Goal: Task Accomplishment & Management: Manage account settings

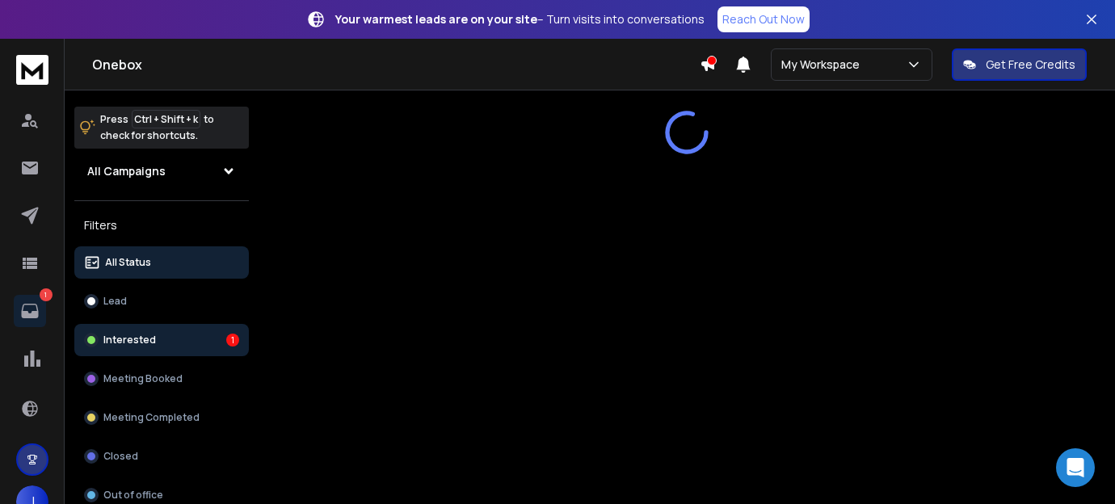
click at [135, 334] on p "Interested" at bounding box center [129, 340] width 53 height 13
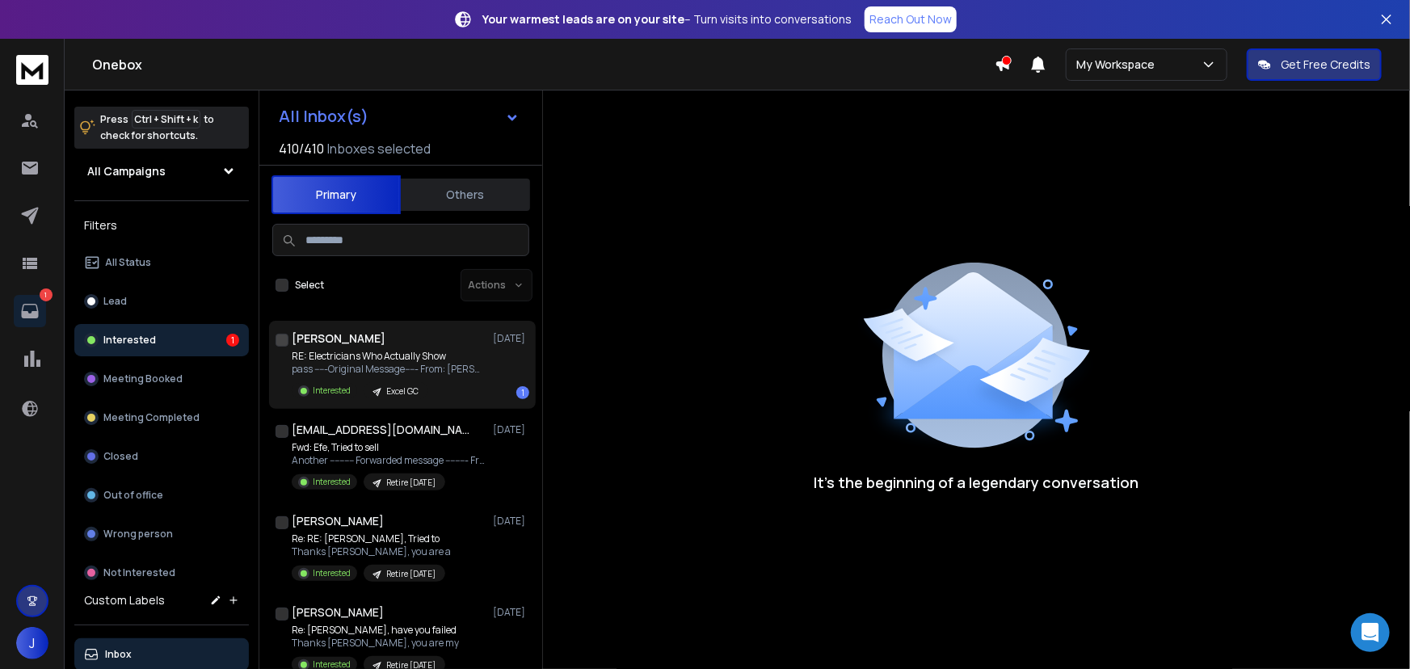
click at [387, 352] on p "RE: Electricians Who Actually Show" at bounding box center [389, 356] width 194 height 13
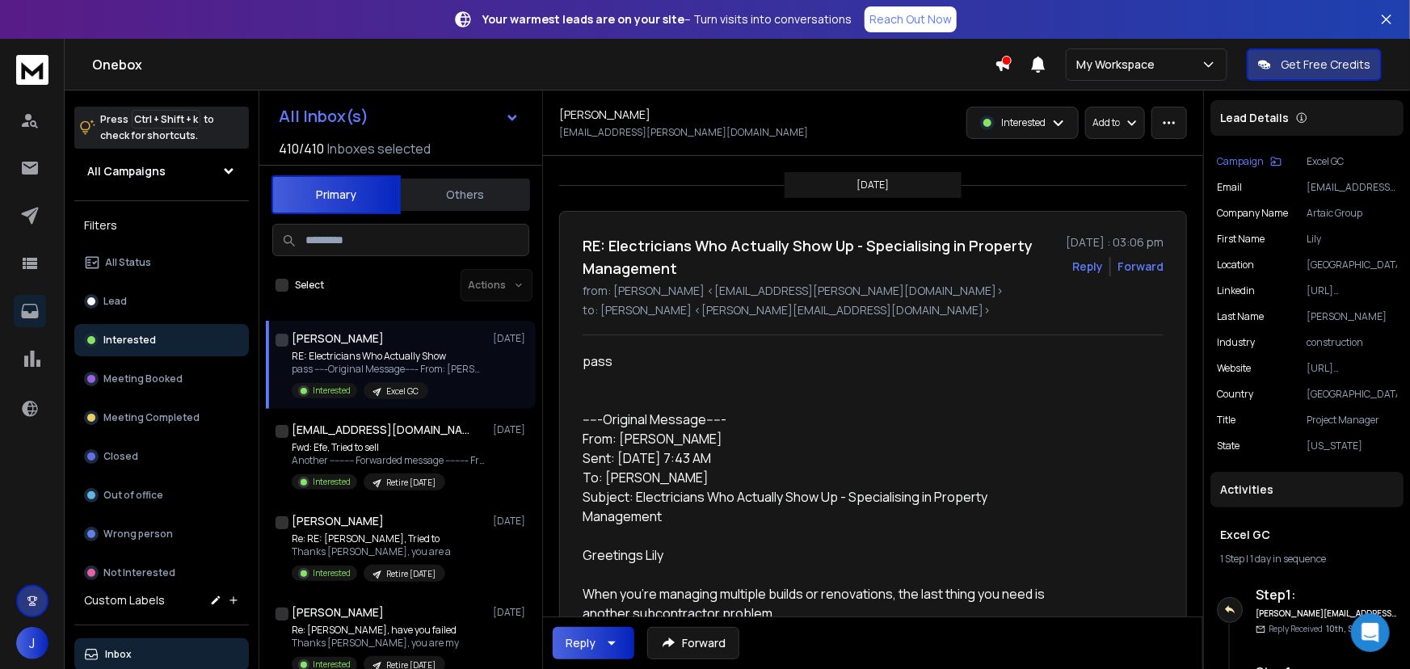
click at [1059, 122] on icon at bounding box center [1059, 123] width 10 height 6
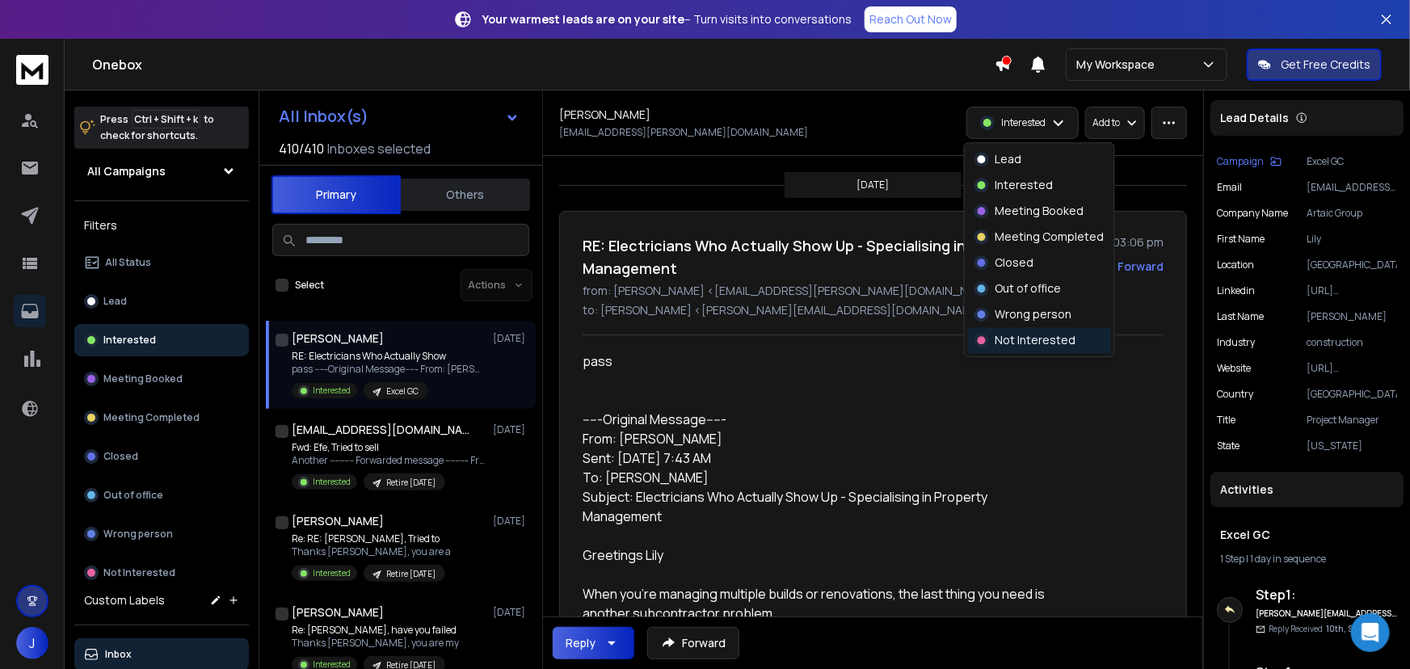
click at [1034, 332] on p "Not Interested" at bounding box center [1036, 340] width 81 height 16
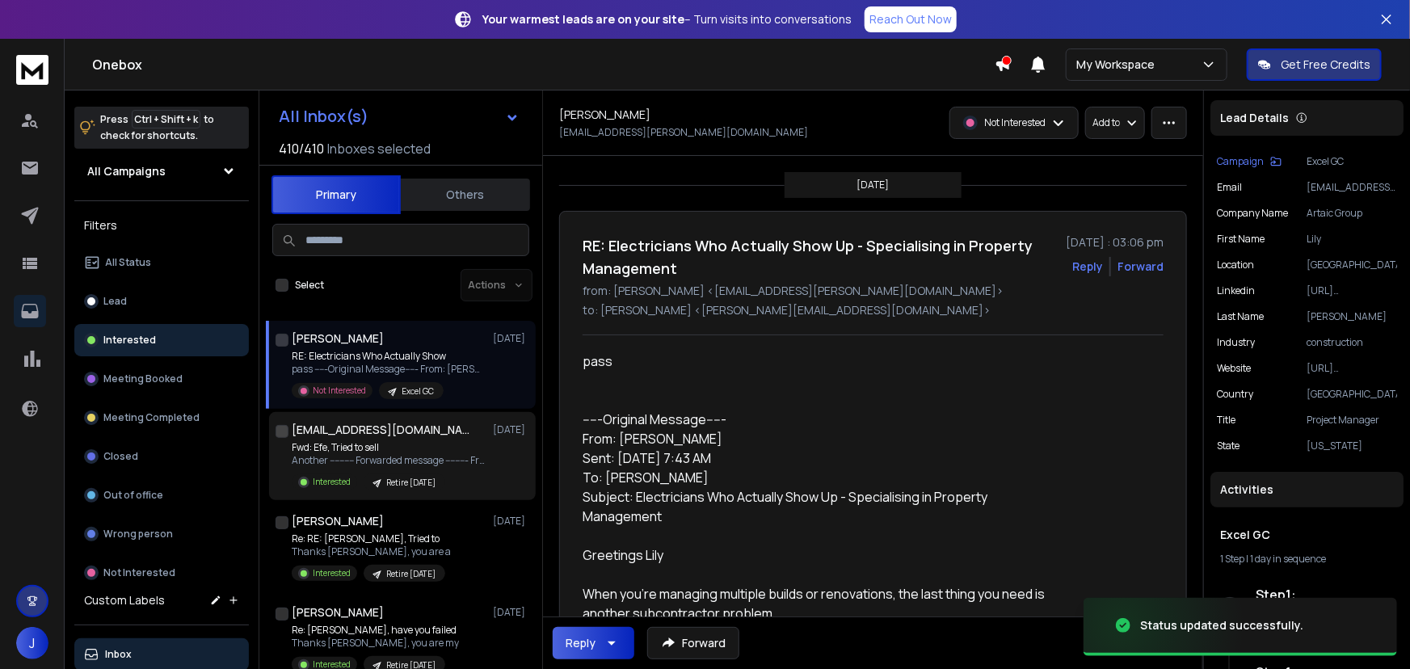
click at [365, 453] on p "Fwd: Efe, Tried to sell" at bounding box center [389, 447] width 194 height 13
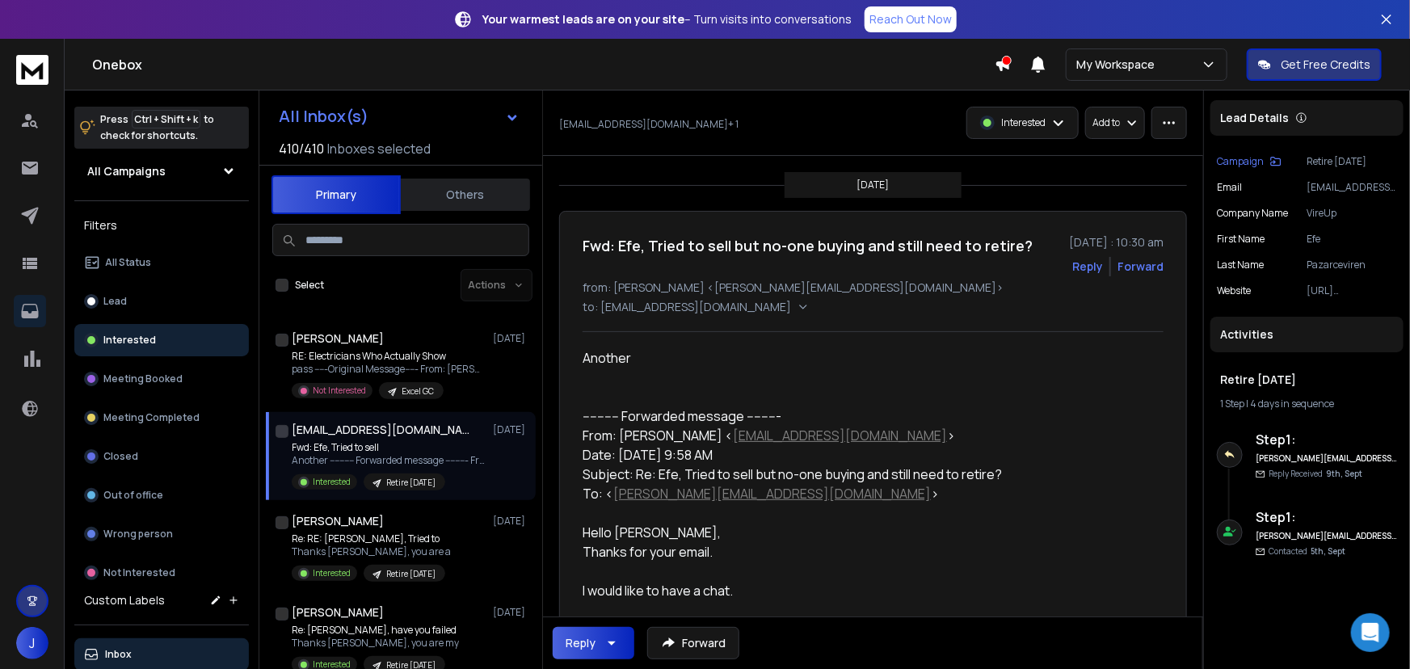
click at [828, 380] on div at bounding box center [819, 377] width 472 height 19
click at [120, 259] on p "All Status" at bounding box center [128, 262] width 46 height 13
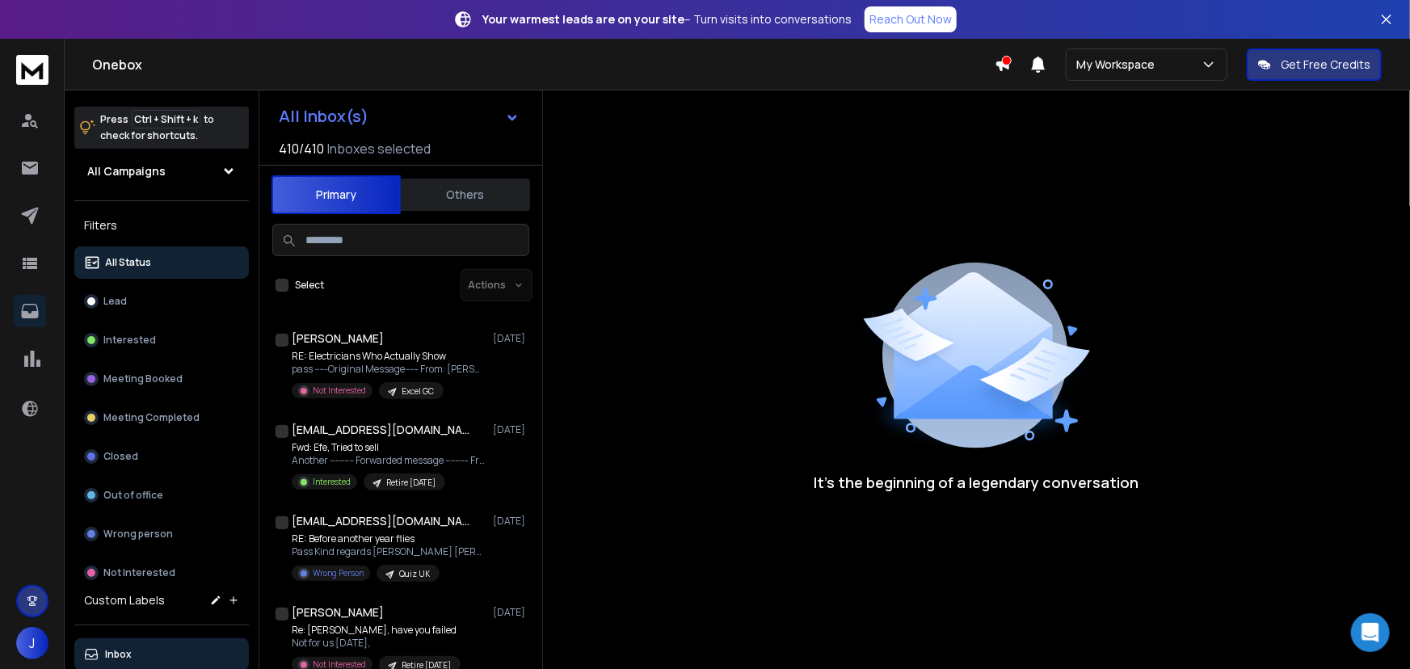
click at [364, 242] on input at bounding box center [400, 240] width 257 height 32
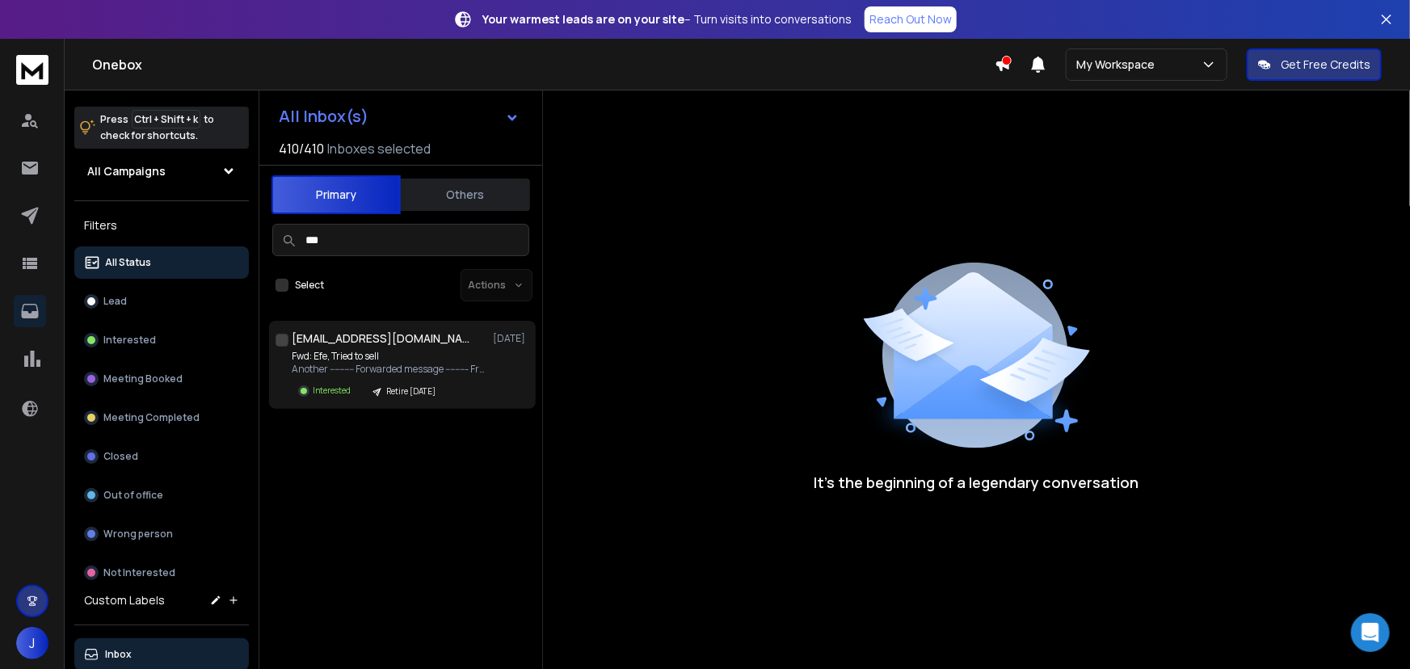
type input "***"
click at [459, 369] on p "Another ---------- Forwarded message --------- From: [GEOGRAPHIC_DATA]" at bounding box center [389, 369] width 194 height 13
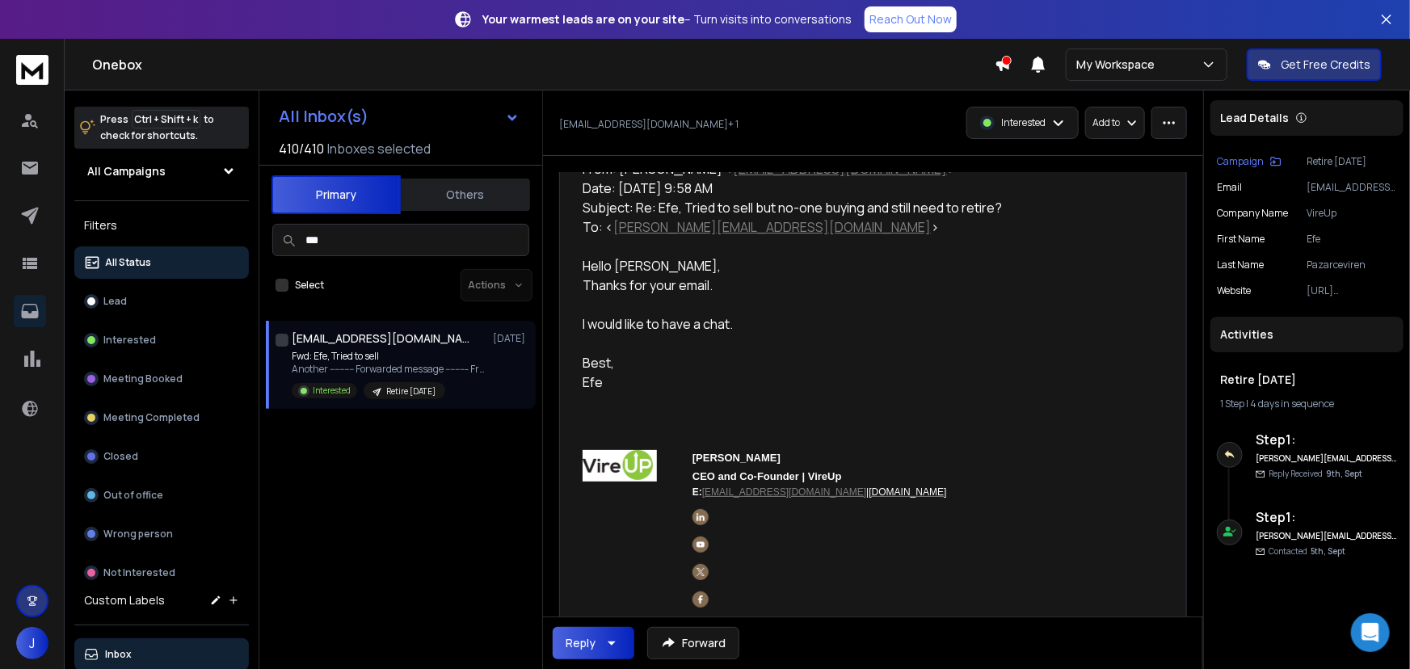
scroll to position [269, 0]
click at [1115, 504] on h6 "[PERSON_NAME][EMAIL_ADDRESS][DOMAIN_NAME]" at bounding box center [1326, 536] width 141 height 12
click at [1115, 456] on h6 "[PERSON_NAME][EMAIL_ADDRESS][DOMAIN_NAME]" at bounding box center [1326, 459] width 141 height 12
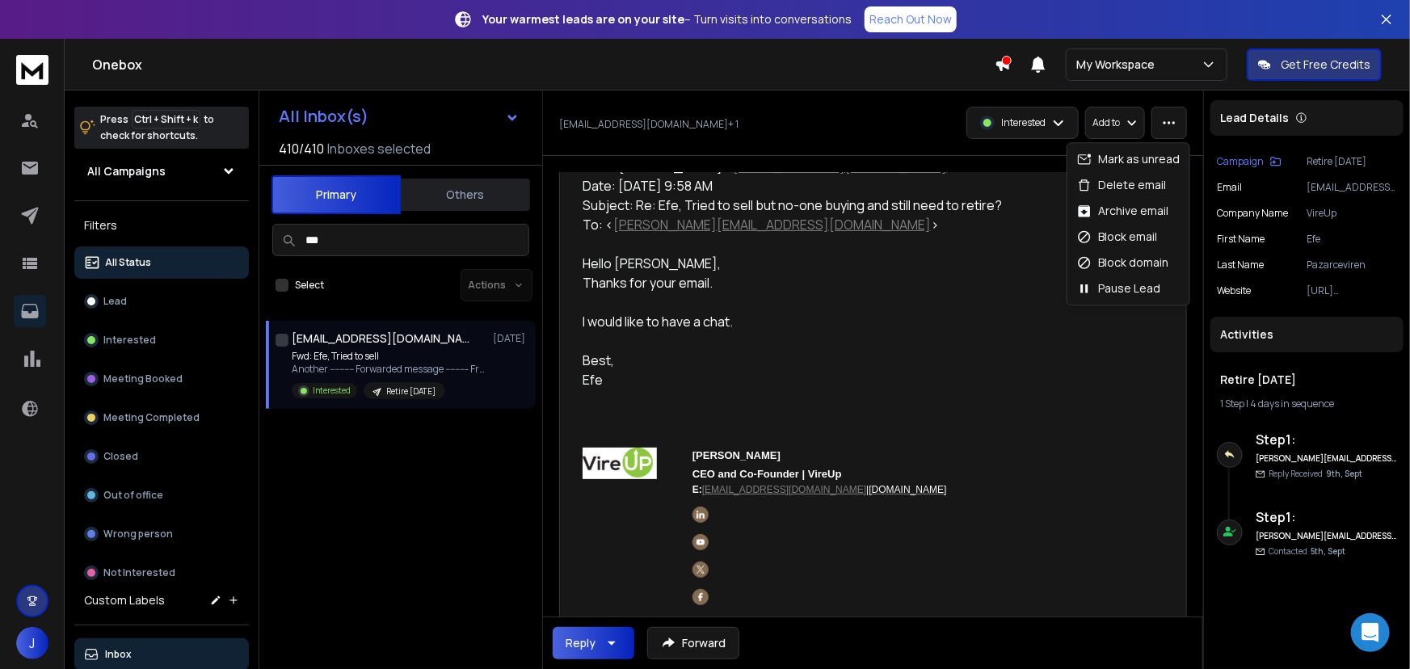
click at [1115, 123] on icon "button" at bounding box center [1169, 123] width 15 height 15
click at [1115, 124] on div "Add to" at bounding box center [1115, 122] width 58 height 31
click at [769, 133] on div "[EMAIL_ADDRESS][DOMAIN_NAME] + 1 Interested Add to Interested Add to" at bounding box center [873, 123] width 628 height 32
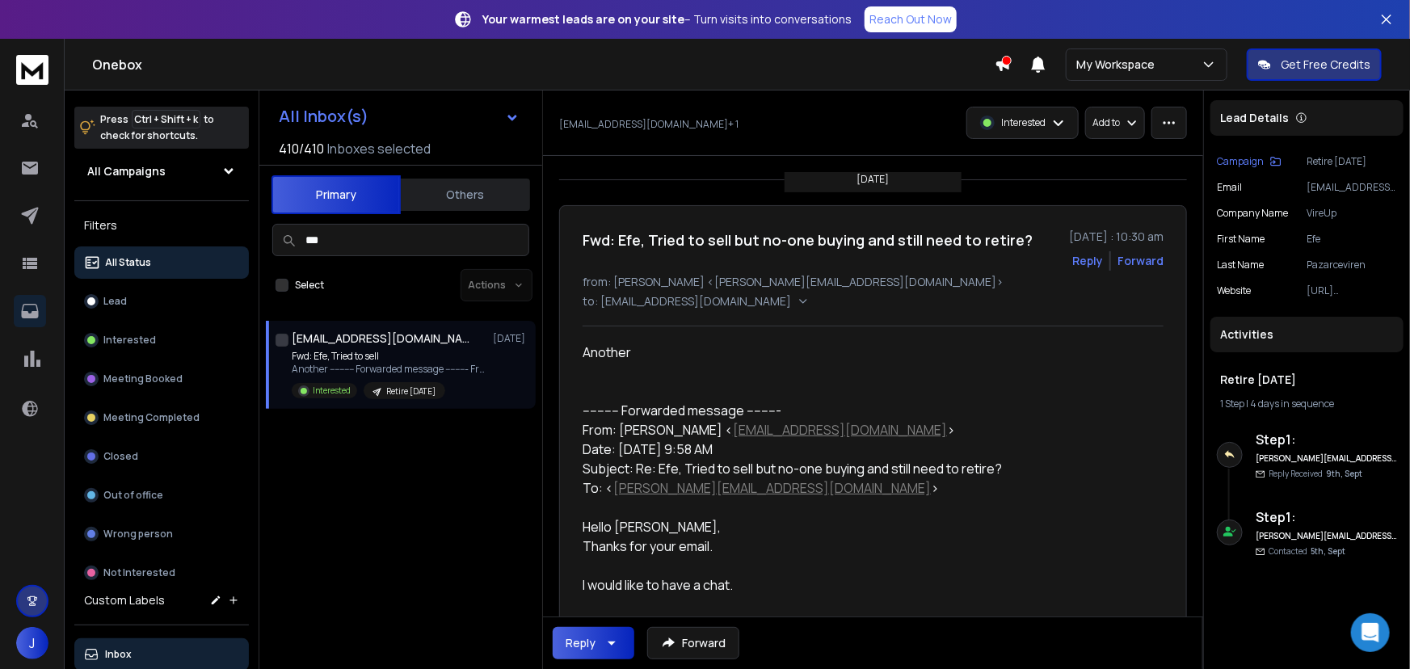
scroll to position [0, 0]
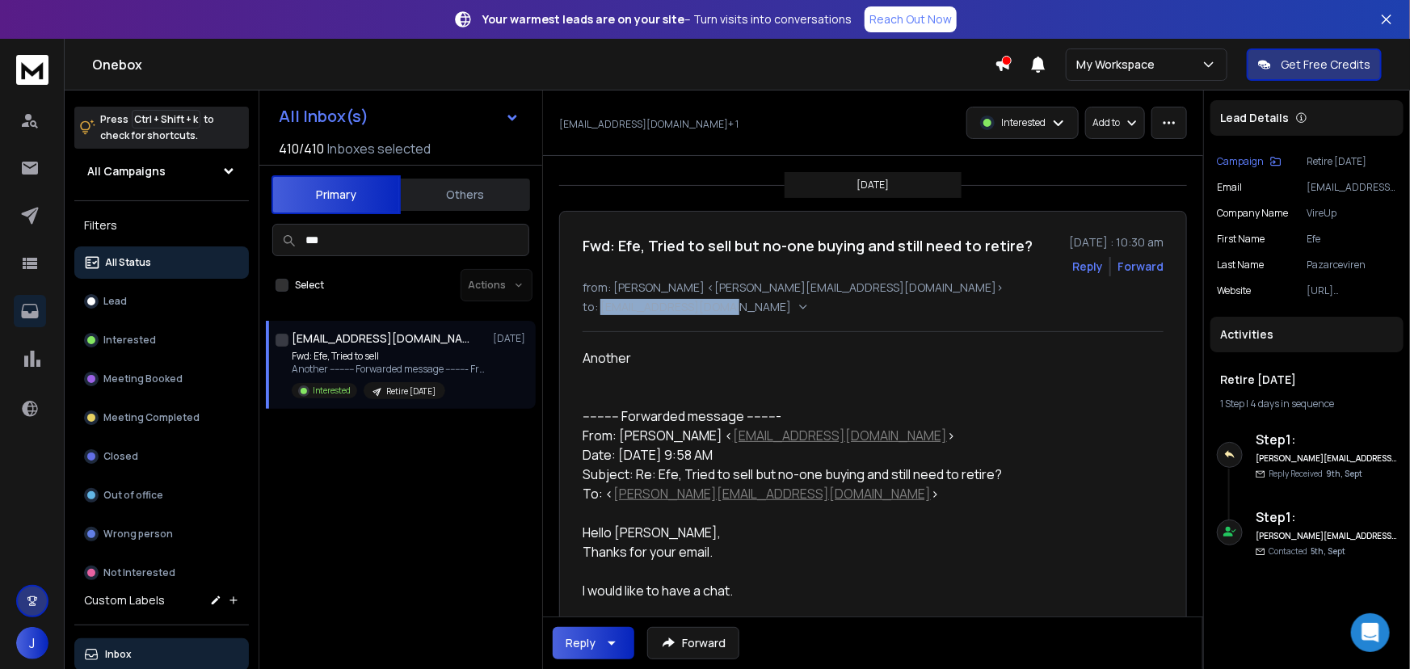
drag, startPoint x: 716, startPoint y: 313, endPoint x: 598, endPoint y: 314, distance: 118.0
click at [598, 314] on p "to: [EMAIL_ADDRESS][DOMAIN_NAME]" at bounding box center [688, 307] width 211 height 16
copy p "[EMAIL_ADDRESS][DOMAIN_NAME]"
click at [921, 373] on div at bounding box center [819, 377] width 472 height 19
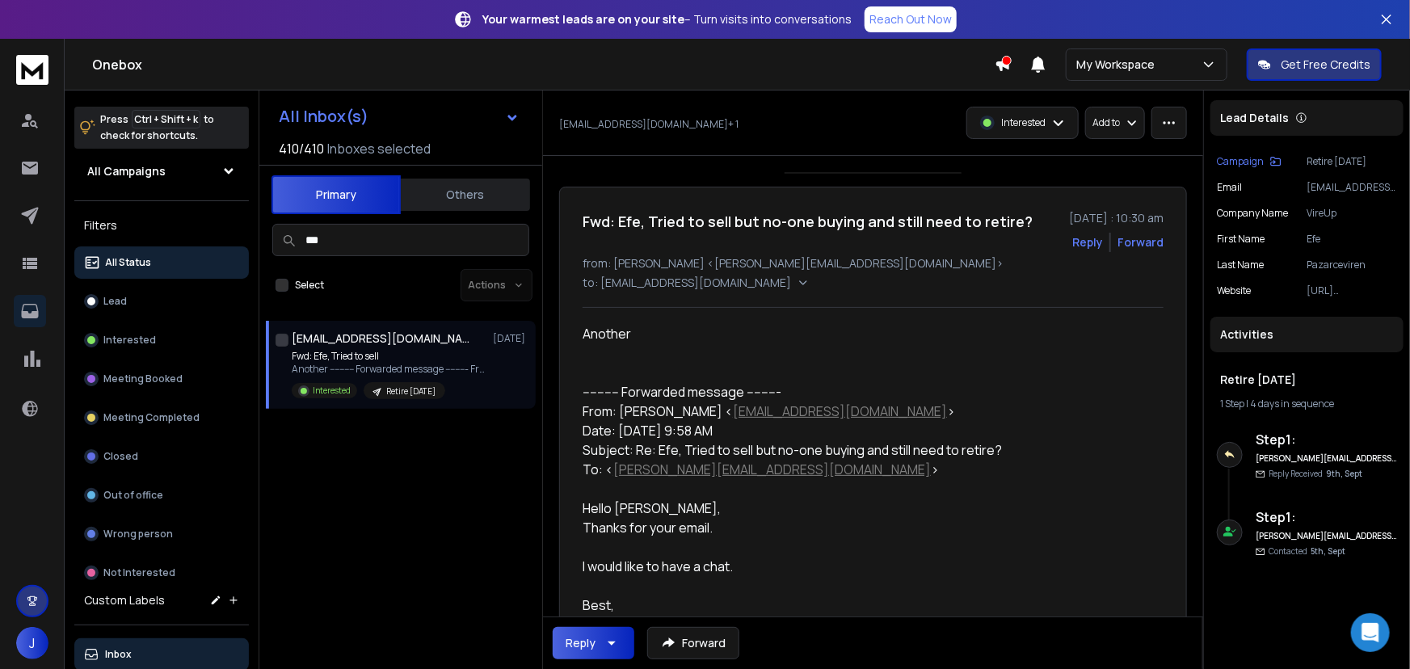
click at [1087, 244] on button "Reply" at bounding box center [1088, 242] width 31 height 16
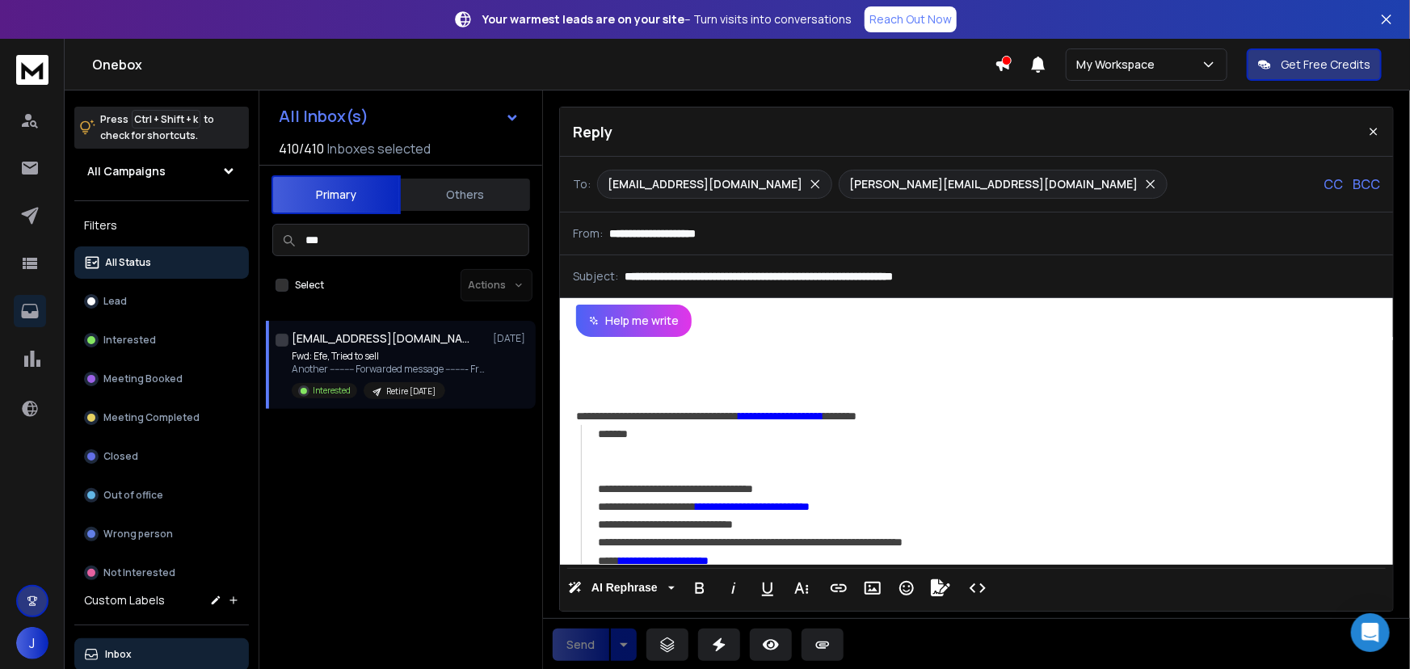
click at [1115, 183] on p "CC" at bounding box center [1333, 184] width 19 height 19
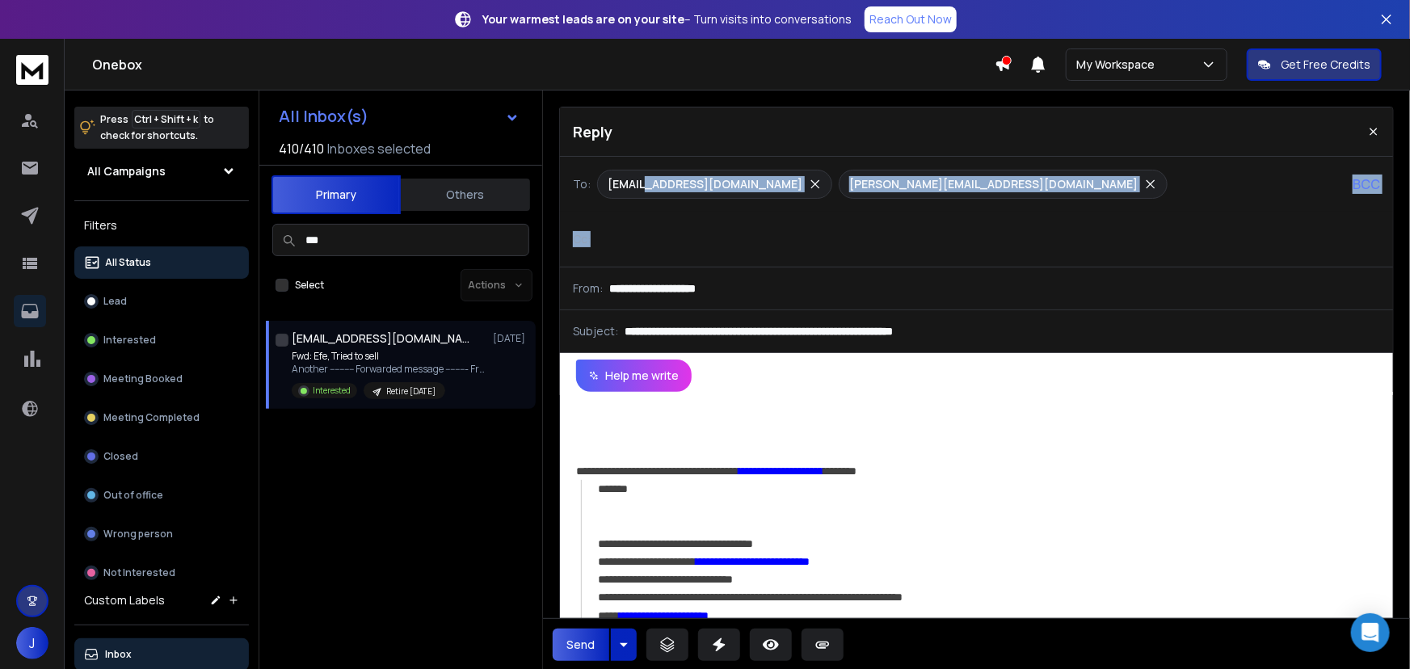
drag, startPoint x: 648, startPoint y: 179, endPoint x: 660, endPoint y: 213, distance: 35.8
click at [660, 213] on div "**********" at bounding box center [976, 387] width 835 height 560
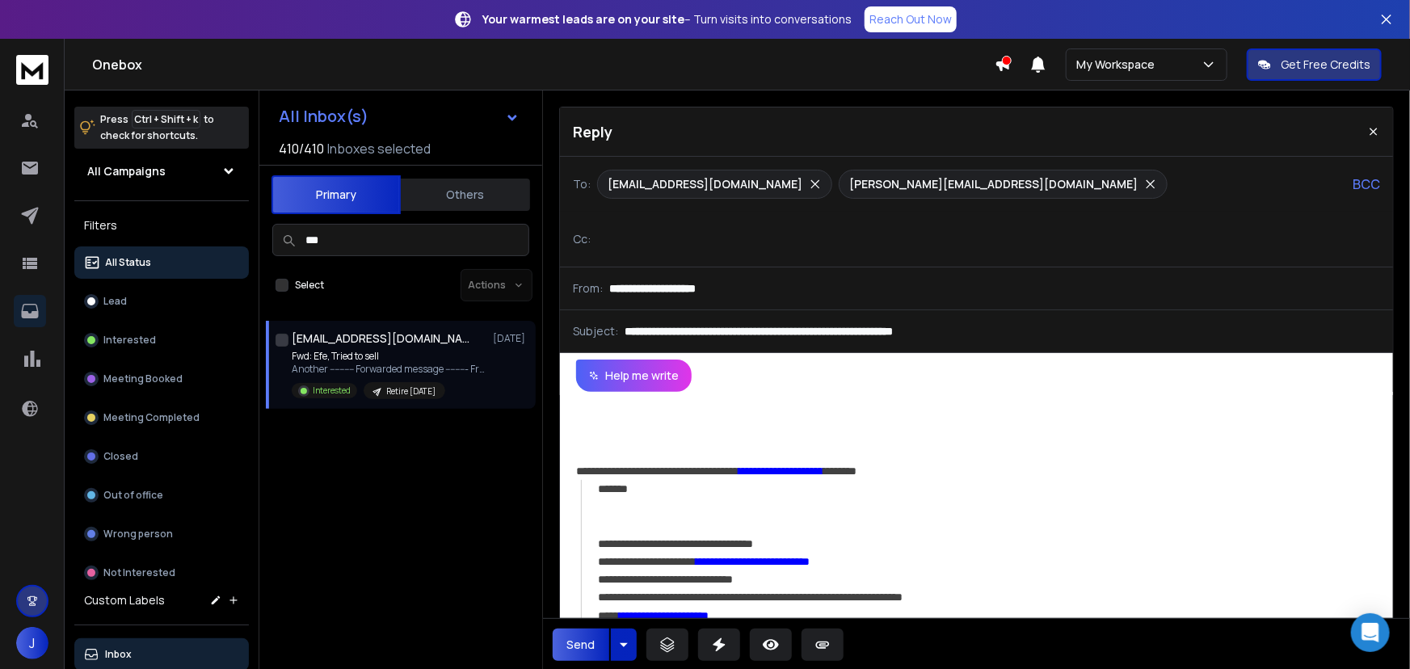
click at [669, 235] on input at bounding box center [653, 239] width 113 height 29
paste input "**********"
type input "**********"
click at [811, 183] on icon at bounding box center [815, 184] width 9 height 9
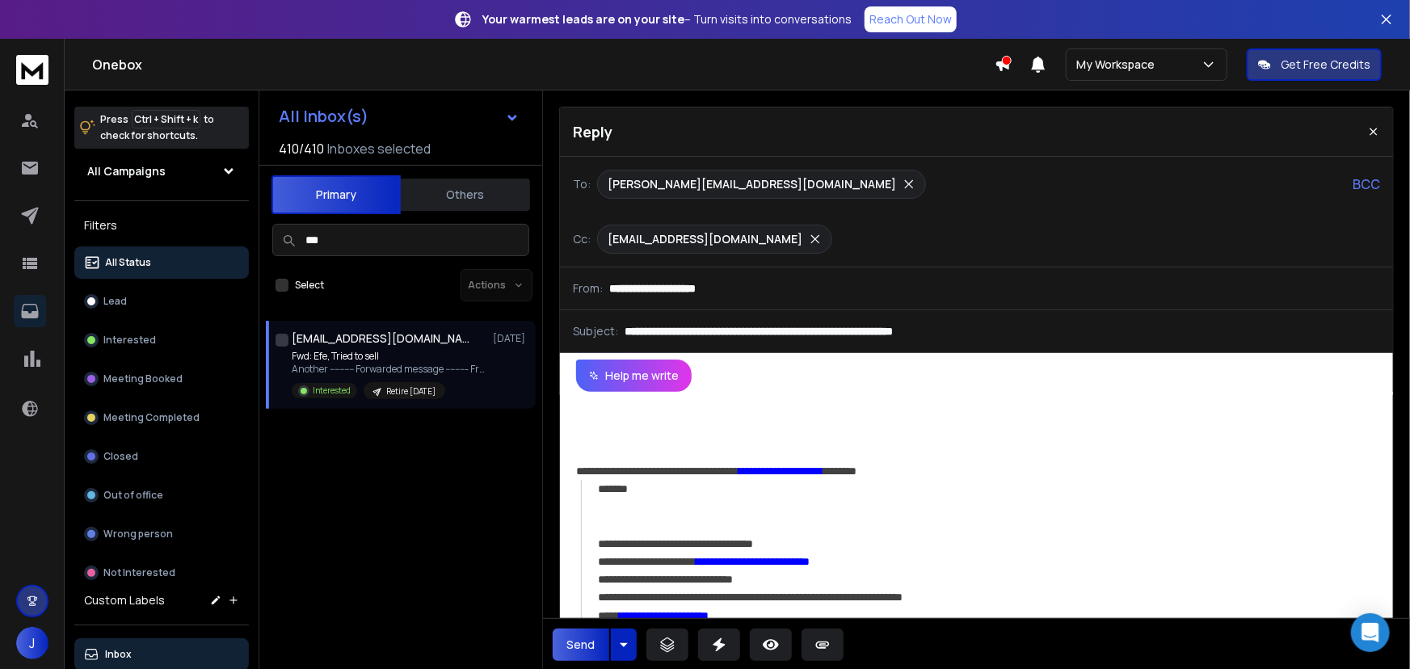
click at [903, 181] on icon at bounding box center [909, 184] width 13 height 13
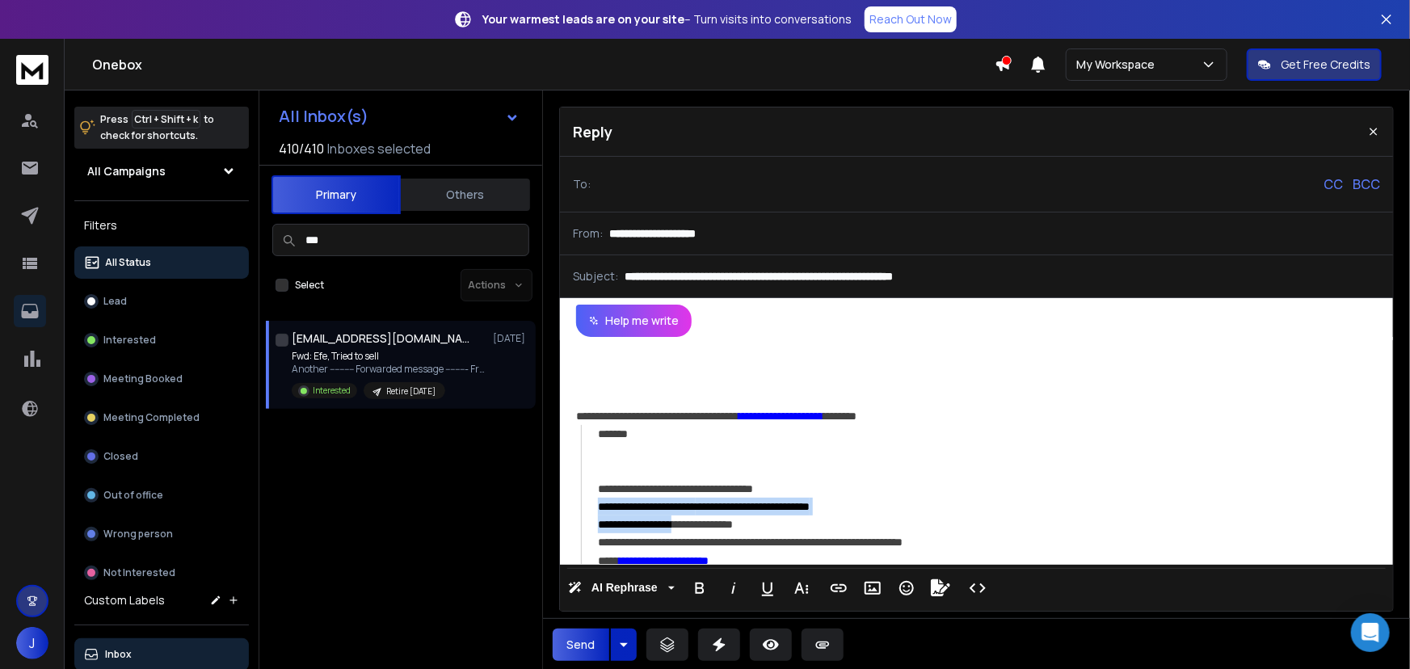
drag, startPoint x: 671, startPoint y: 524, endPoint x: 548, endPoint y: 509, distance: 123.7
click at [548, 504] on div "**********" at bounding box center [976, 452] width 867 height 723
click at [671, 460] on div at bounding box center [985, 453] width 775 height 18
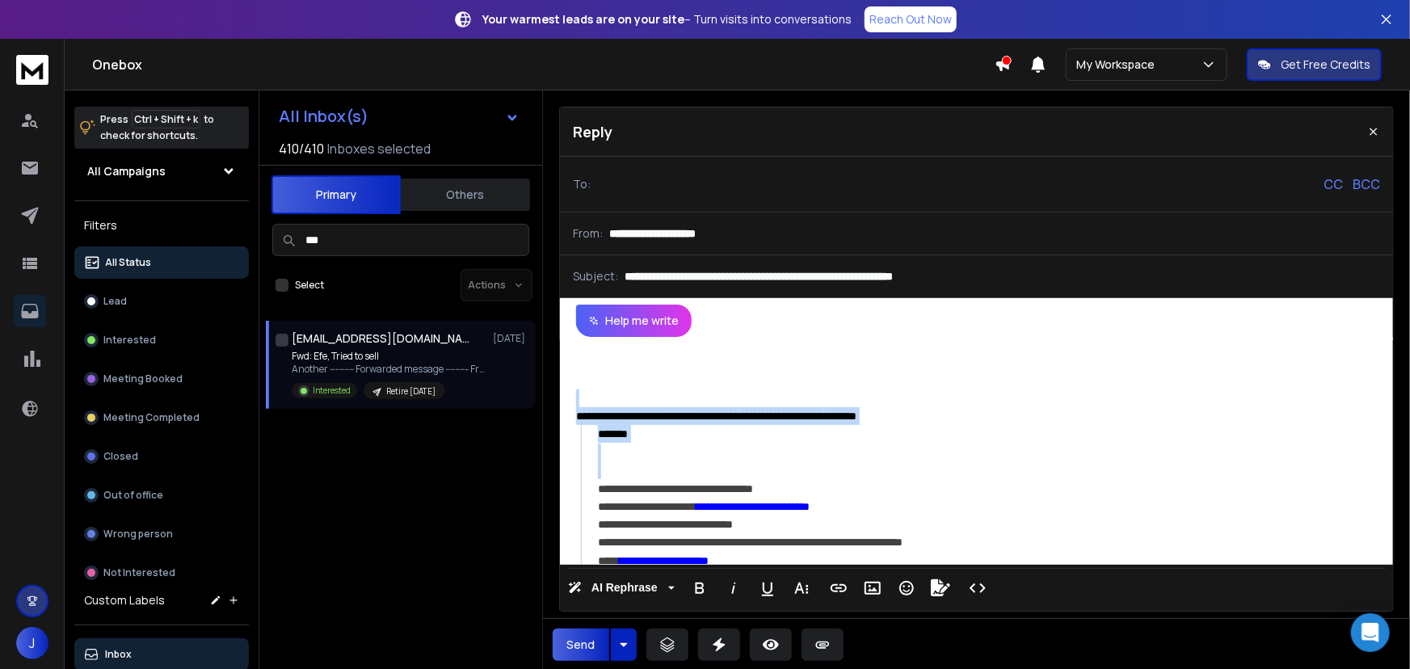
drag, startPoint x: 706, startPoint y: 466, endPoint x: 544, endPoint y: 398, distance: 176.1
click at [544, 398] on div "**********" at bounding box center [976, 452] width 867 height 723
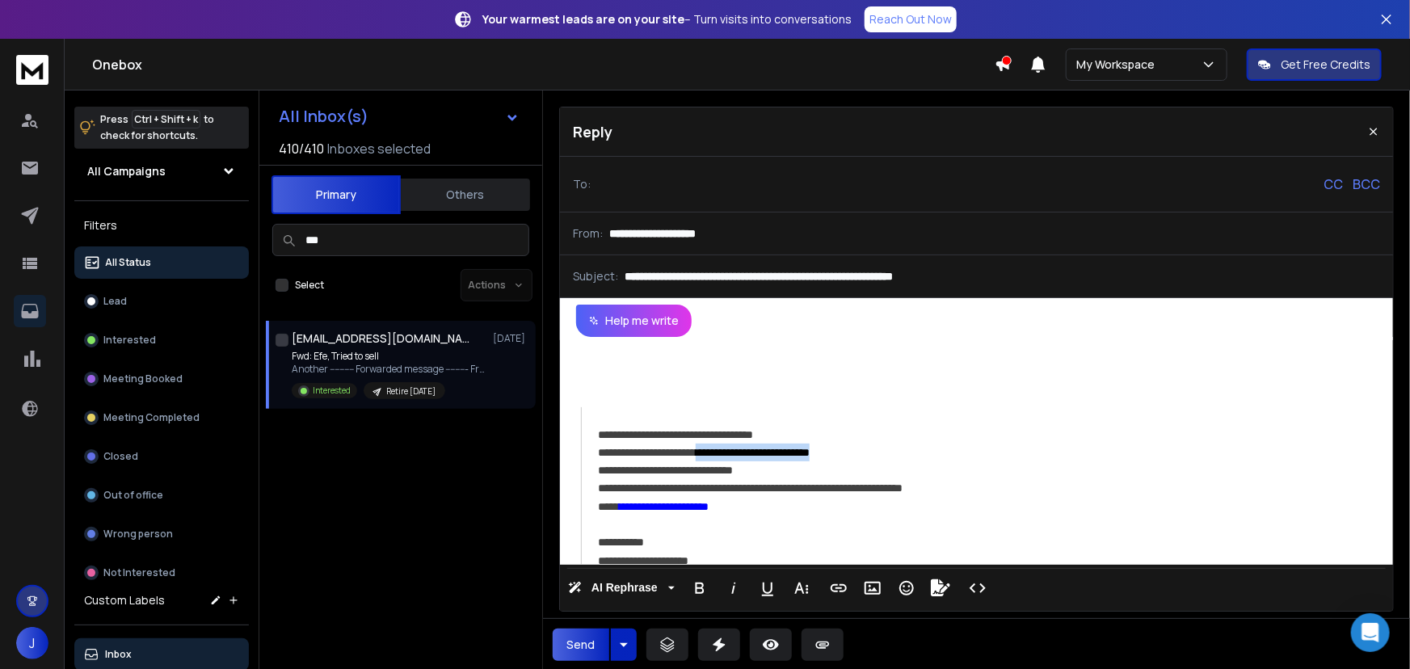
drag, startPoint x: 874, startPoint y: 456, endPoint x: 725, endPoint y: 456, distance: 148.7
click at [725, 456] on div "**********" at bounding box center [981, 453] width 766 height 18
copy link "**********"
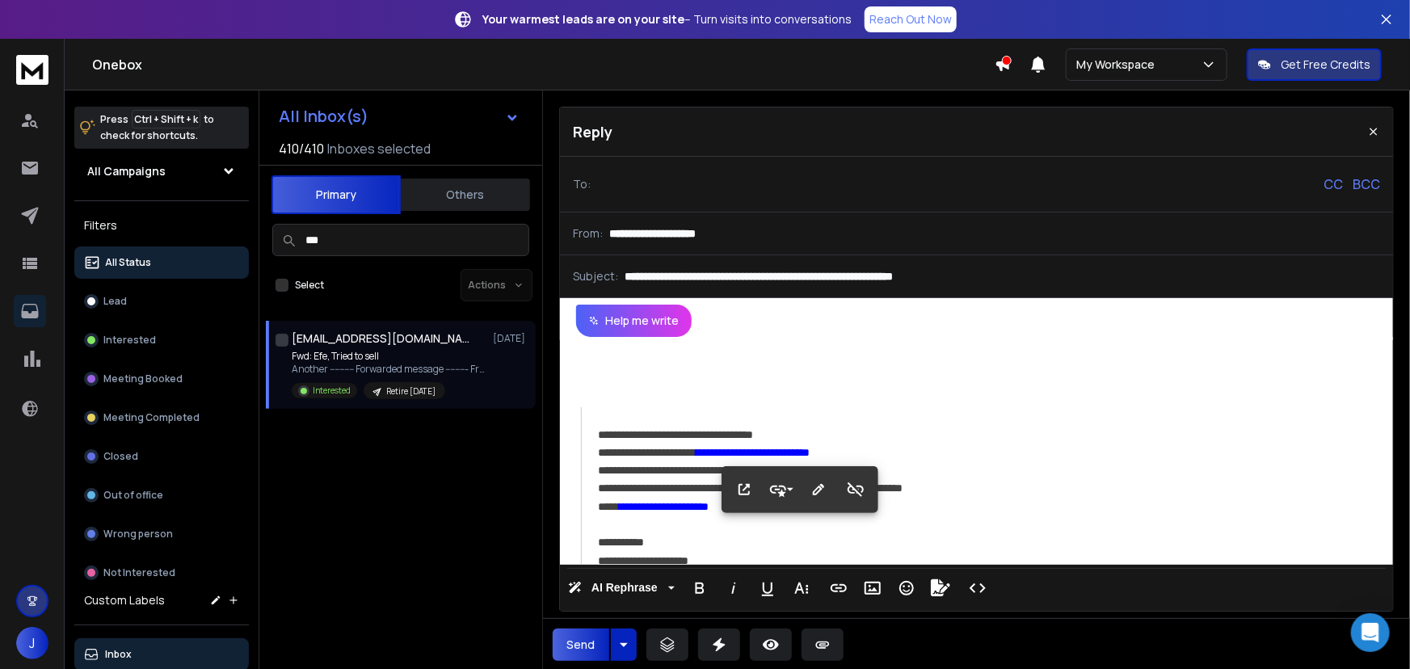
click at [639, 138] on div "Reply" at bounding box center [976, 131] width 833 height 48
click at [647, 188] on input at bounding box center [653, 184] width 113 height 29
paste input "**********"
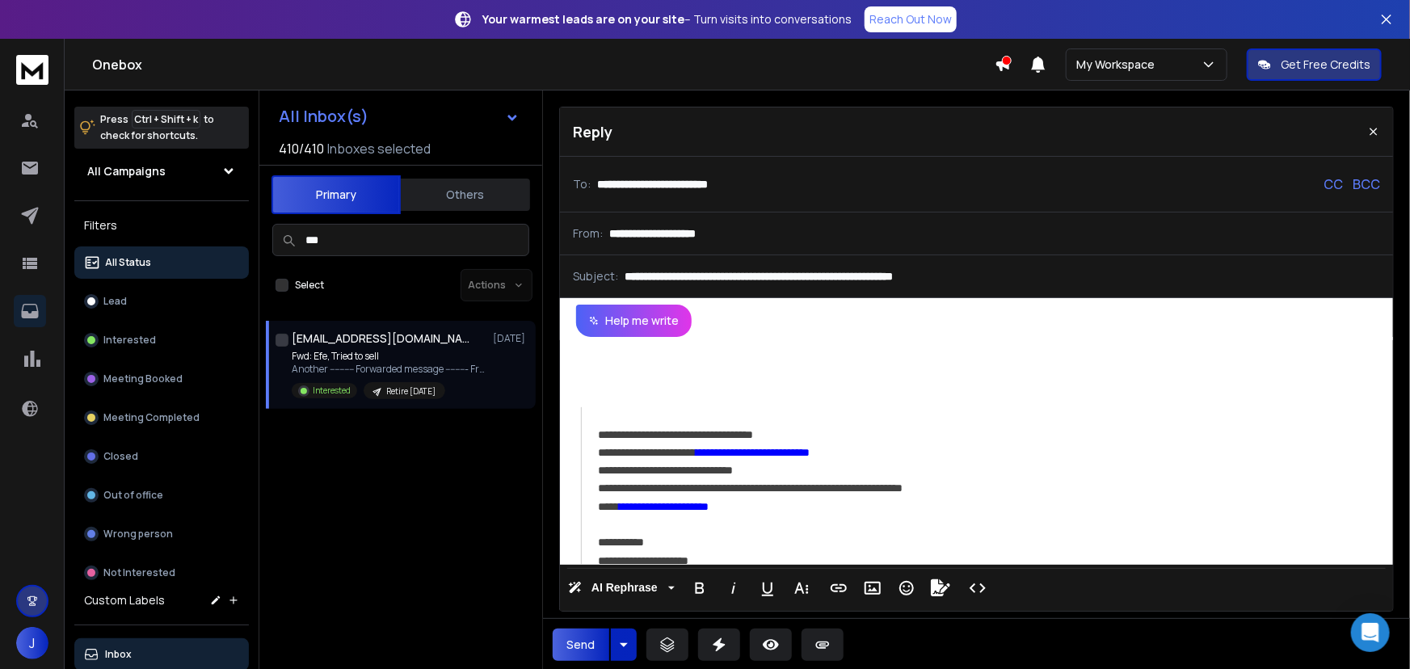
scroll to position [0, 25]
type input "**********"
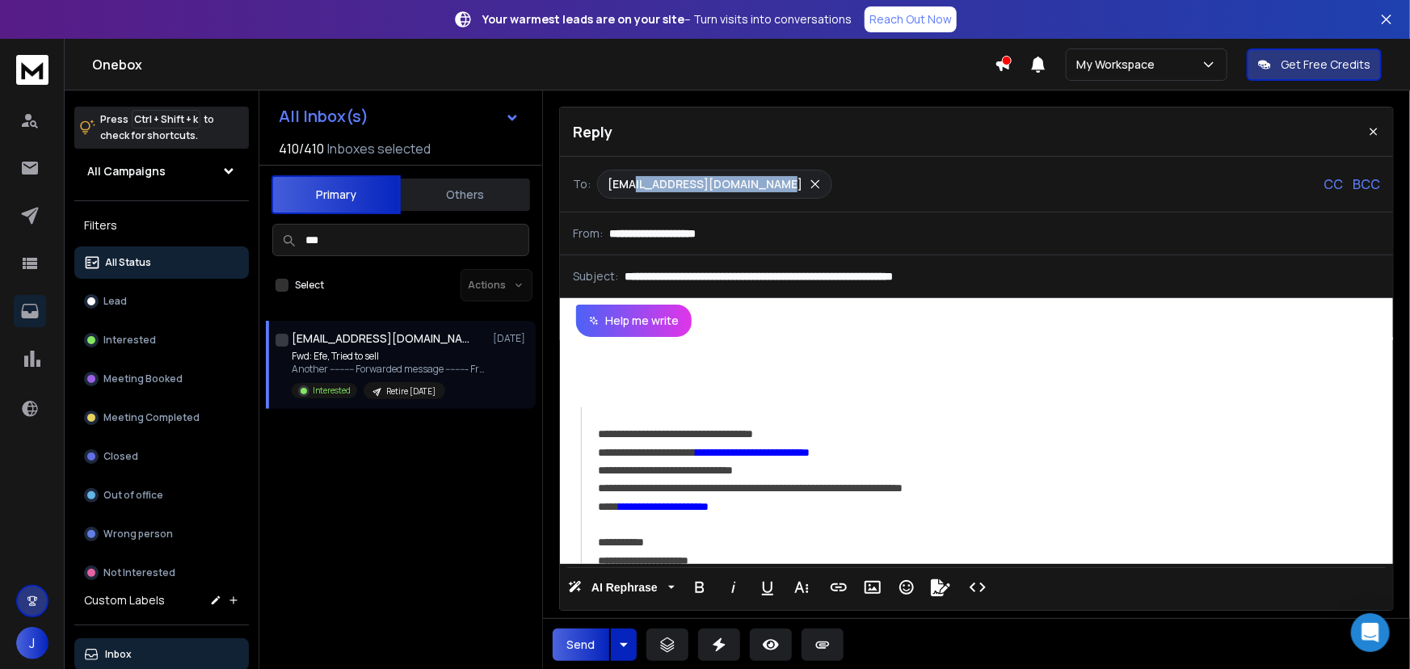
drag, startPoint x: 767, startPoint y: 185, endPoint x: 633, endPoint y: 185, distance: 134.2
click at [625, 185] on div "[EMAIL_ADDRESS][DOMAIN_NAME]" at bounding box center [957, 184] width 720 height 29
click at [799, 385] on div at bounding box center [974, 380] width 797 height 18
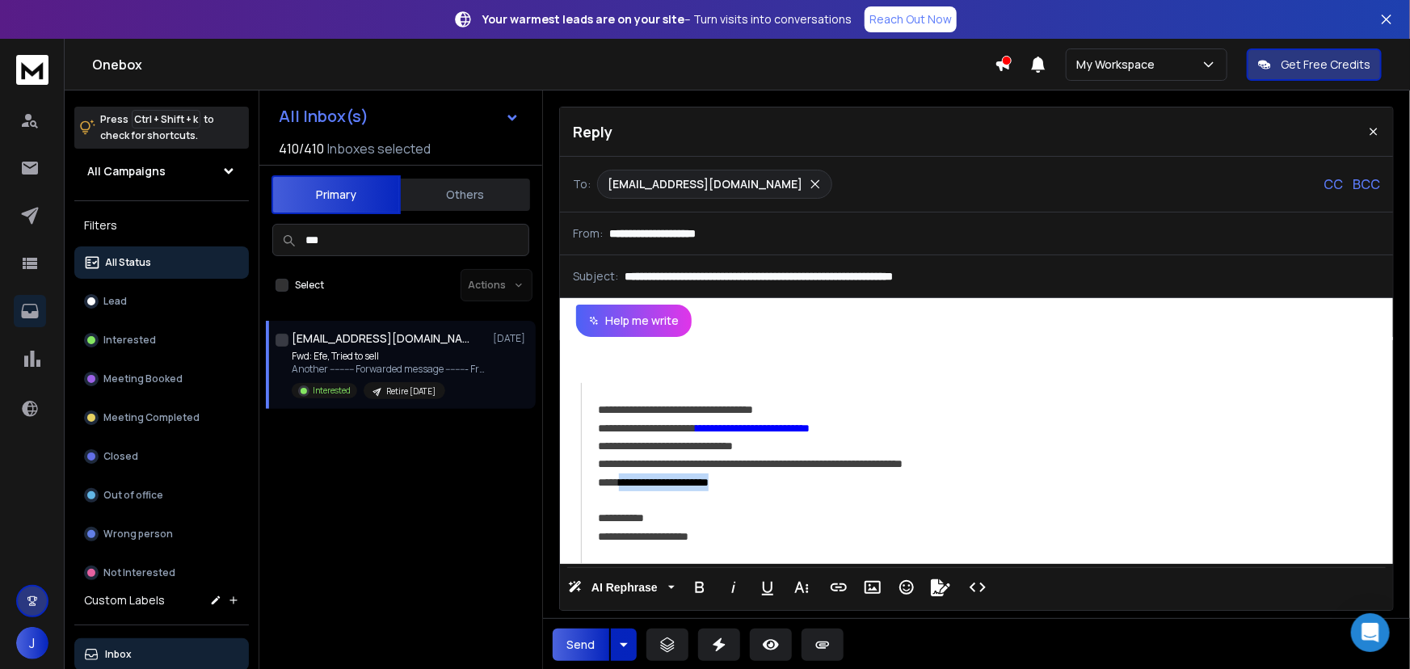
drag, startPoint x: 734, startPoint y: 487, endPoint x: 621, endPoint y: 489, distance: 113.2
click at [622, 490] on div "**********" at bounding box center [981, 483] width 766 height 18
copy link "**********"
click at [809, 181] on icon at bounding box center [815, 184] width 13 height 13
click at [1115, 131] on icon at bounding box center [1374, 131] width 13 height 13
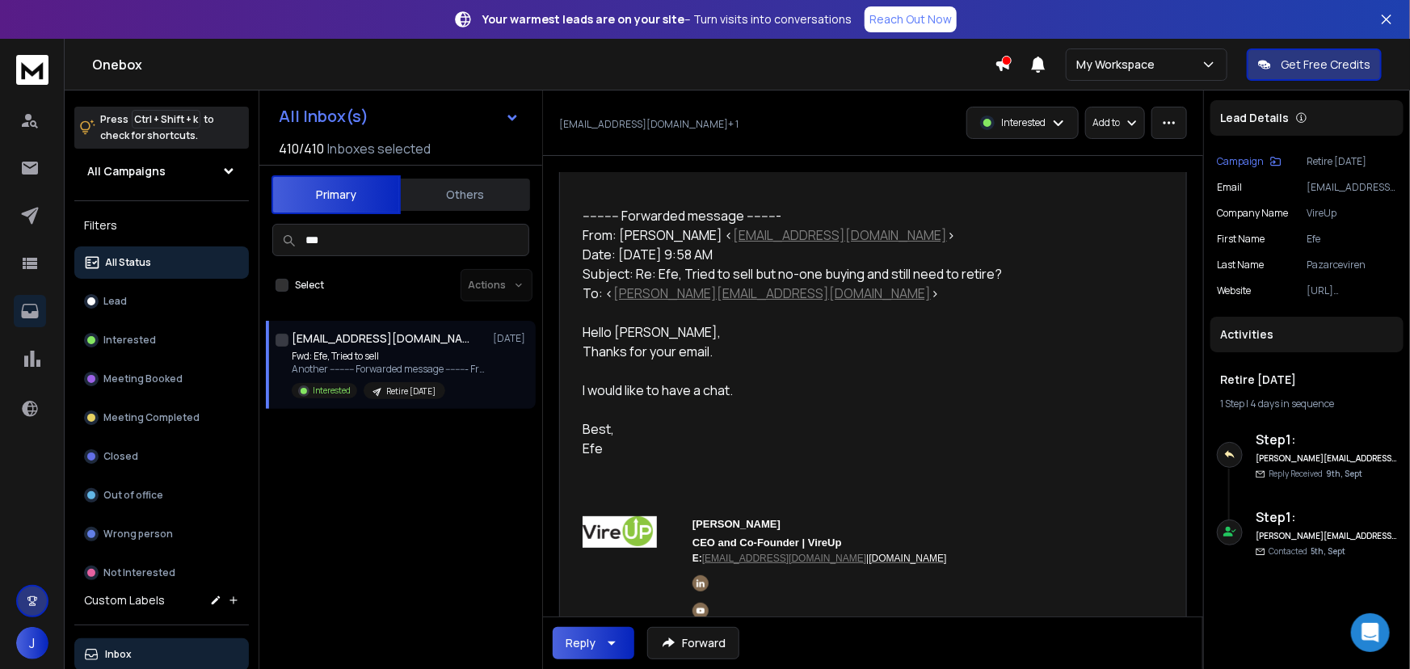
scroll to position [293, 0]
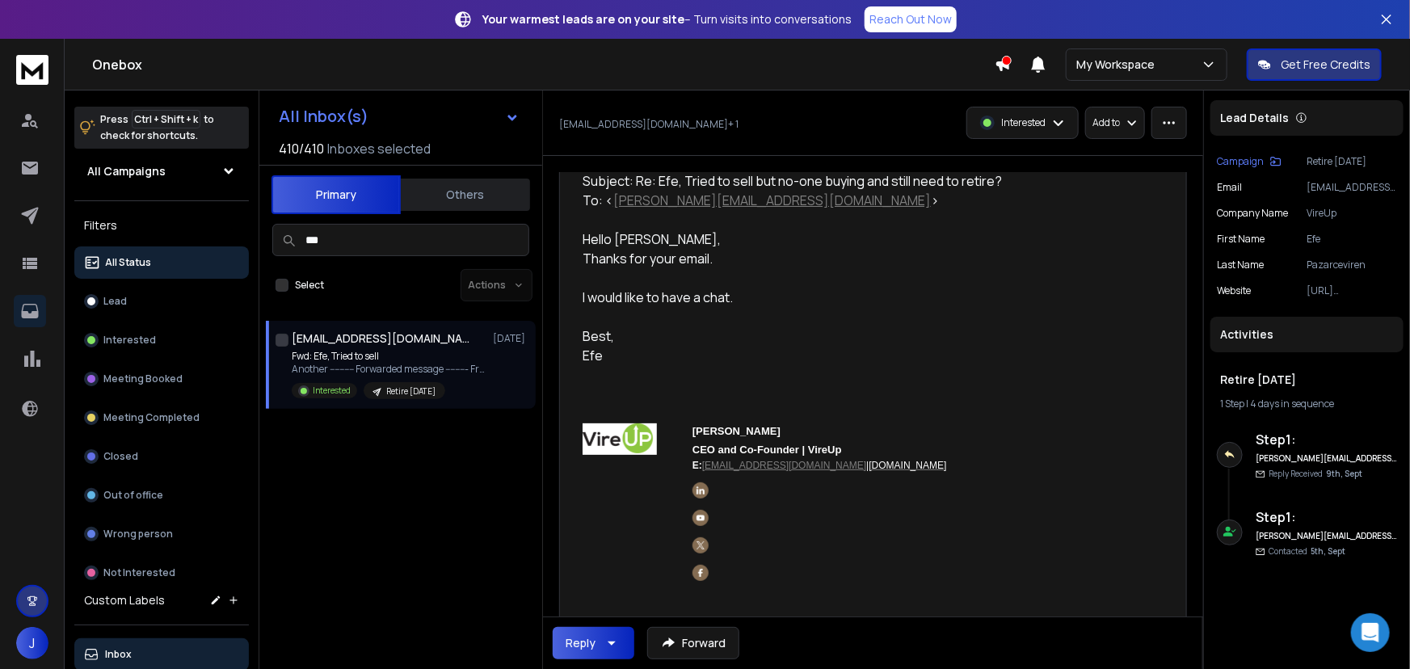
click at [369, 339] on h1 "[EMAIL_ADDRESS][DOMAIN_NAME] +1" at bounding box center [381, 339] width 178 height 16
click at [1115, 459] on h6 "[PERSON_NAME][EMAIL_ADDRESS][DOMAIN_NAME]" at bounding box center [1326, 459] width 141 height 12
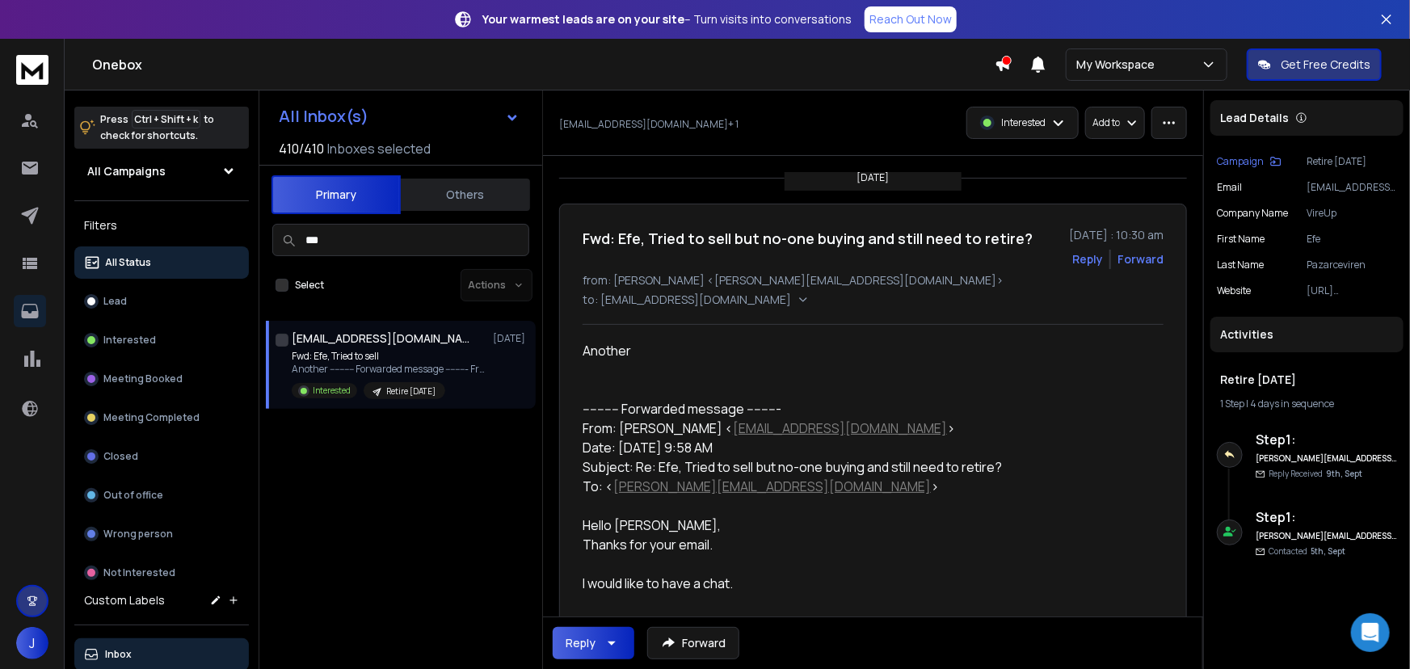
scroll to position [0, 0]
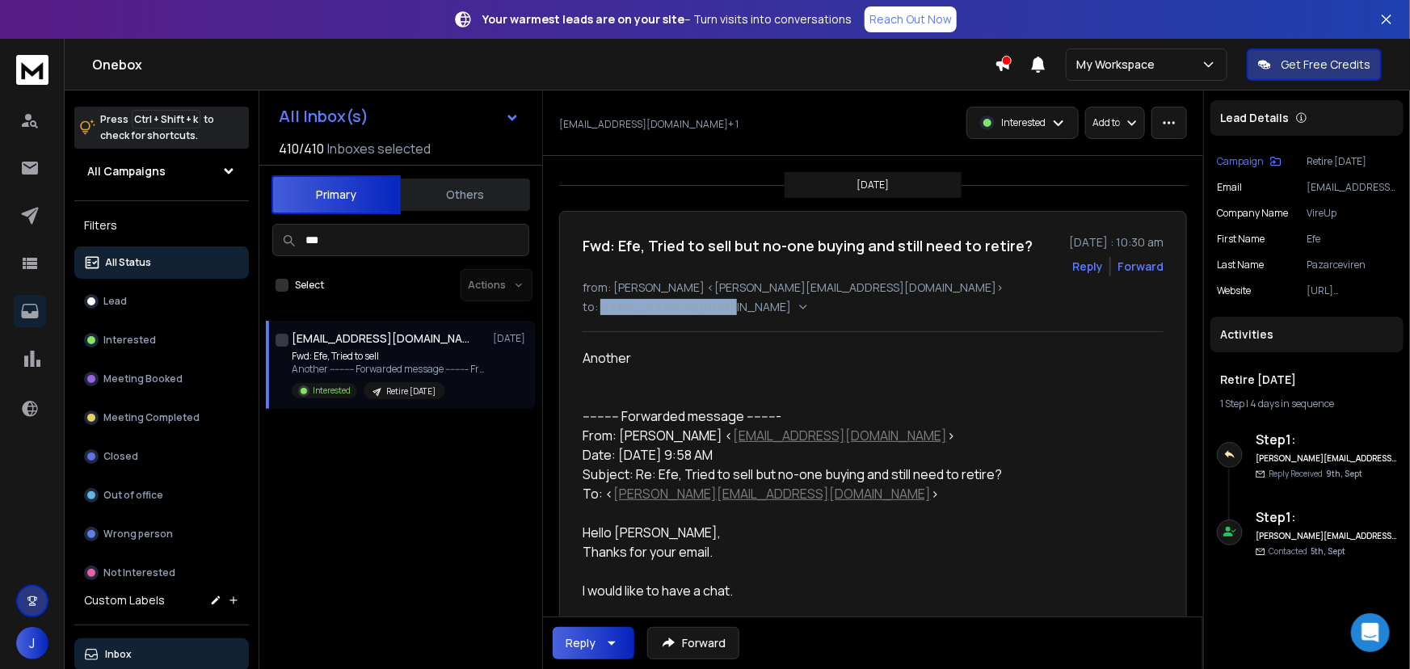
drag, startPoint x: 714, startPoint y: 309, endPoint x: 601, endPoint y: 310, distance: 112.4
click at [601, 310] on p "to: [EMAIL_ADDRESS][DOMAIN_NAME]" at bounding box center [688, 307] width 211 height 16
click at [721, 314] on div "to: [EMAIL_ADDRESS][DOMAIN_NAME] [DATE] : 10:30 am" at bounding box center [873, 307] width 581 height 16
drag, startPoint x: 718, startPoint y: 311, endPoint x: 598, endPoint y: 314, distance: 119.6
click at [598, 314] on p "to: [EMAIL_ADDRESS][DOMAIN_NAME]" at bounding box center [688, 307] width 211 height 16
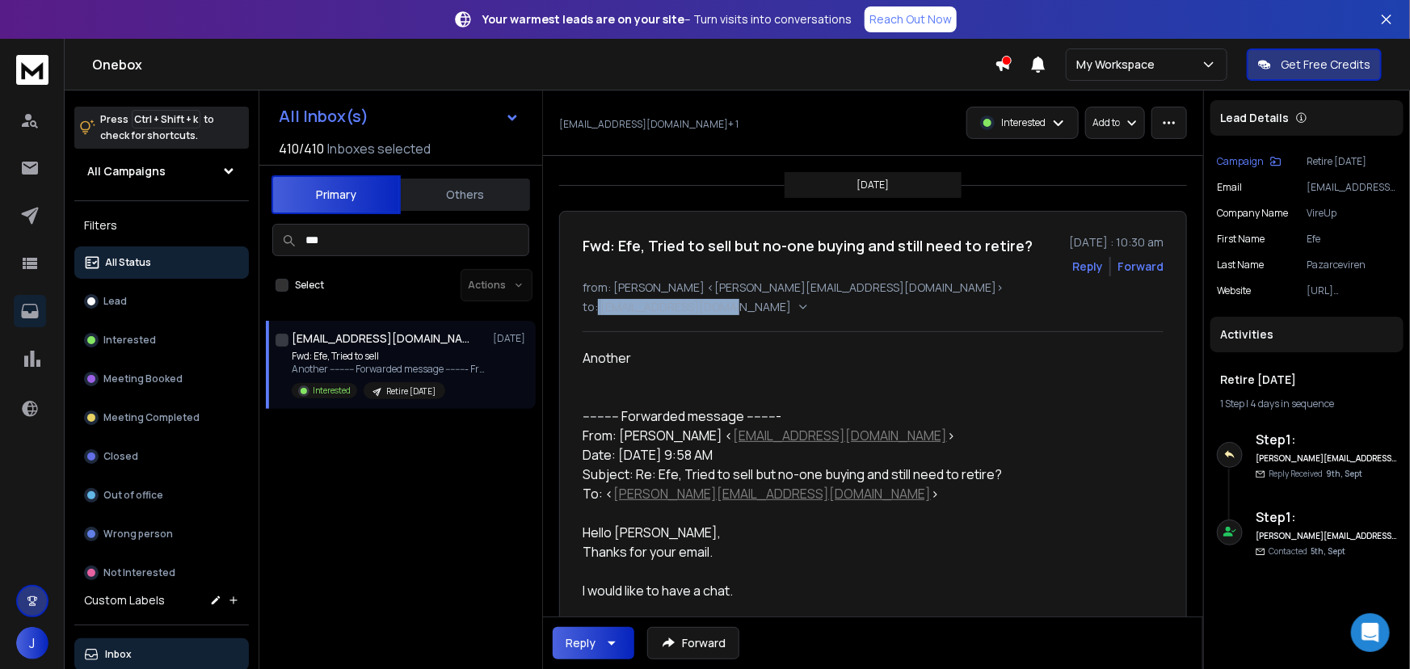
copy p "[EMAIL_ADDRESS][DOMAIN_NAME]"
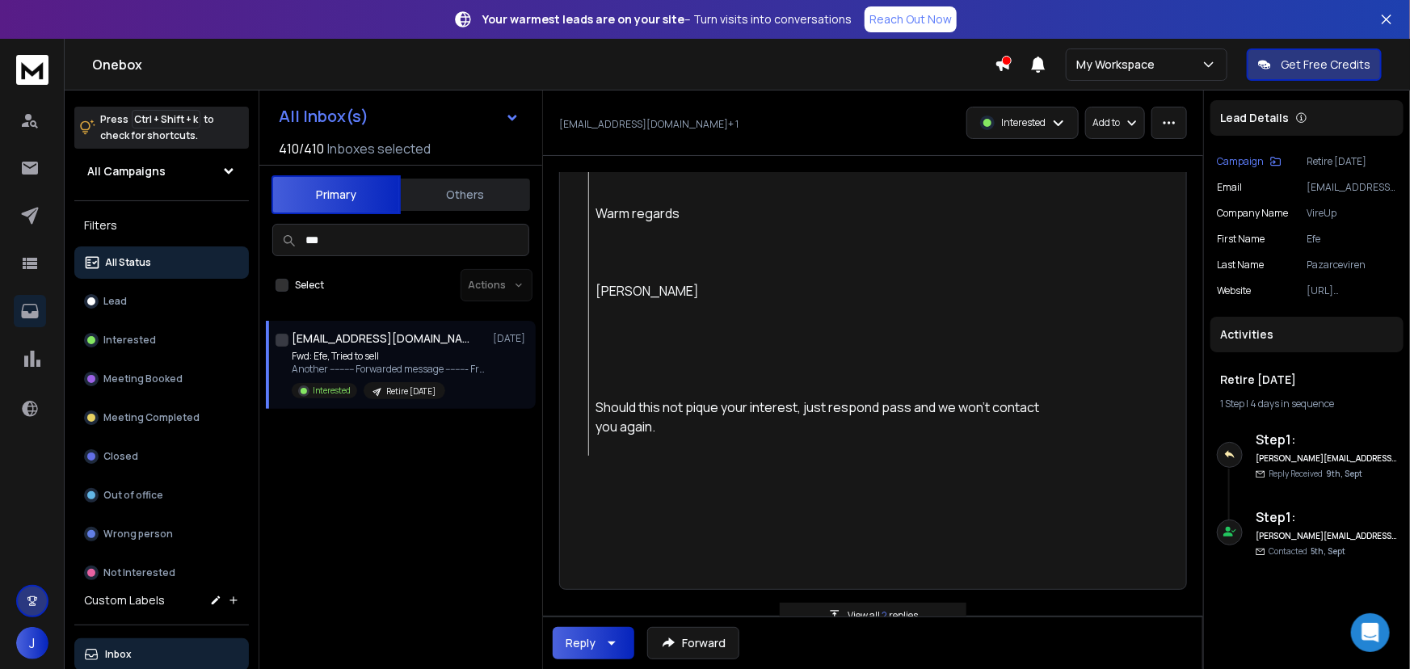
scroll to position [1175, 0]
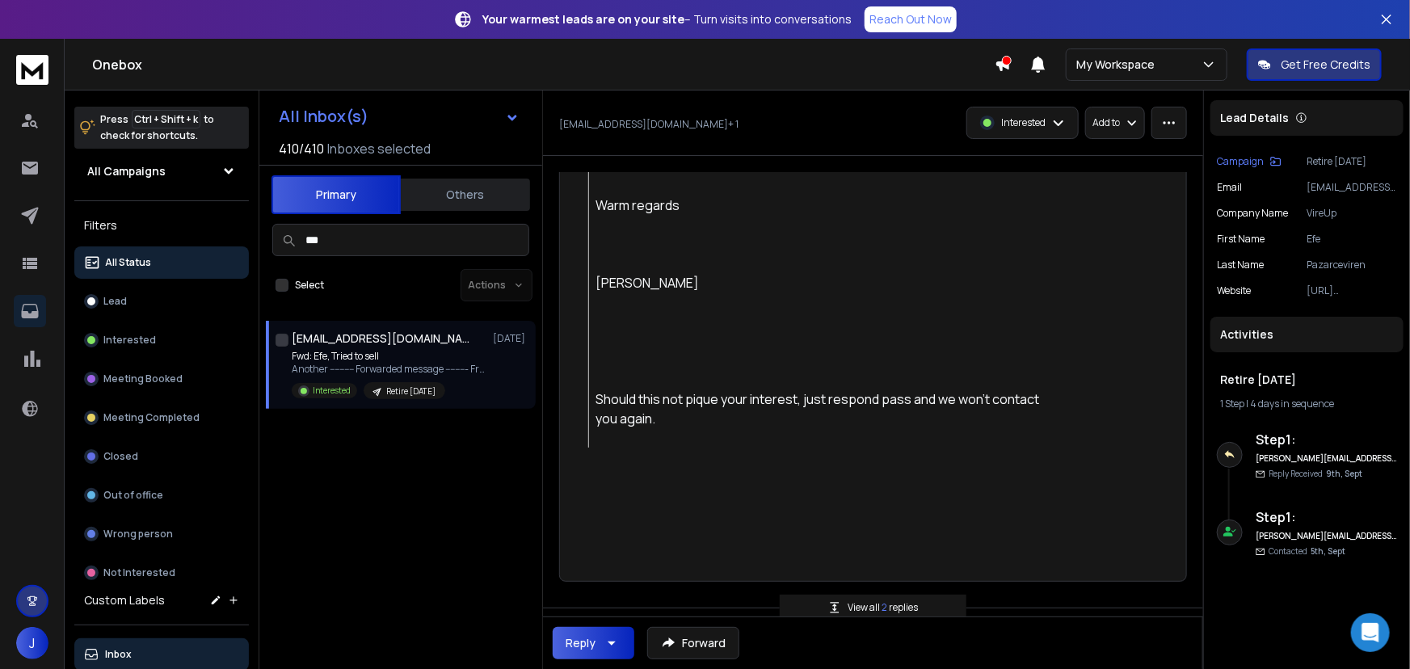
click at [131, 259] on p "All Status" at bounding box center [128, 262] width 46 height 13
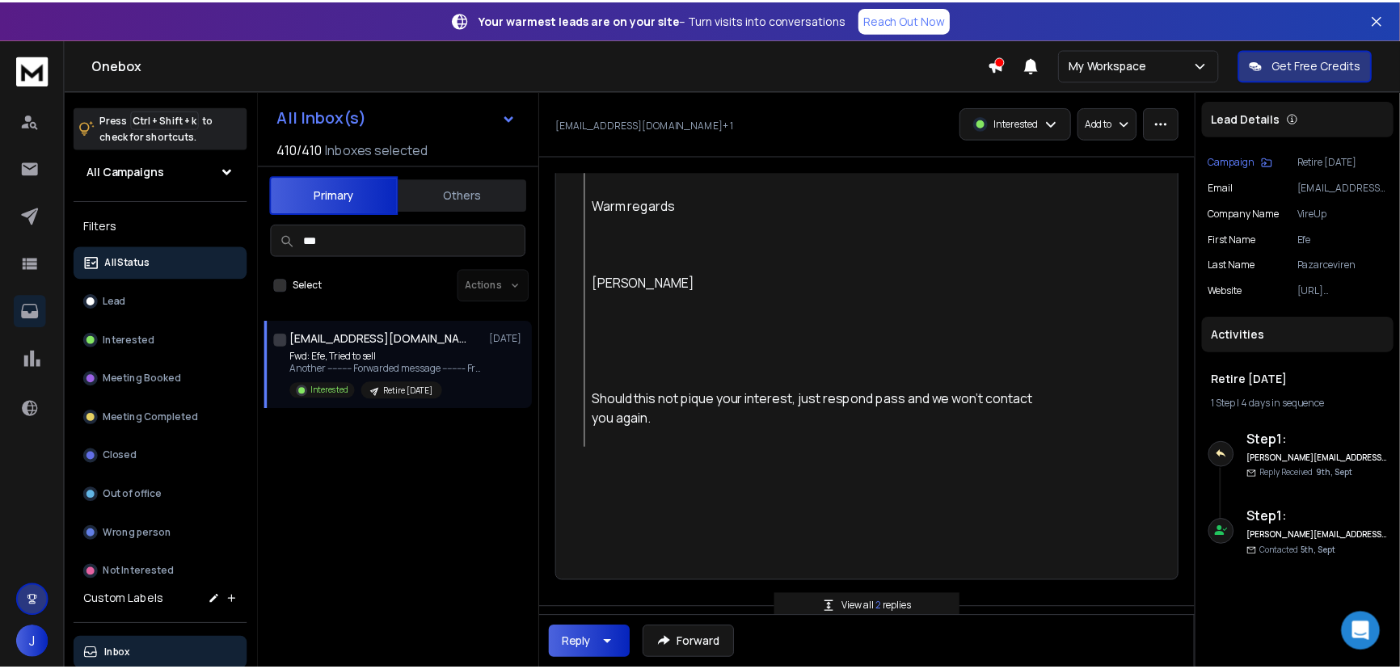
scroll to position [0, 0]
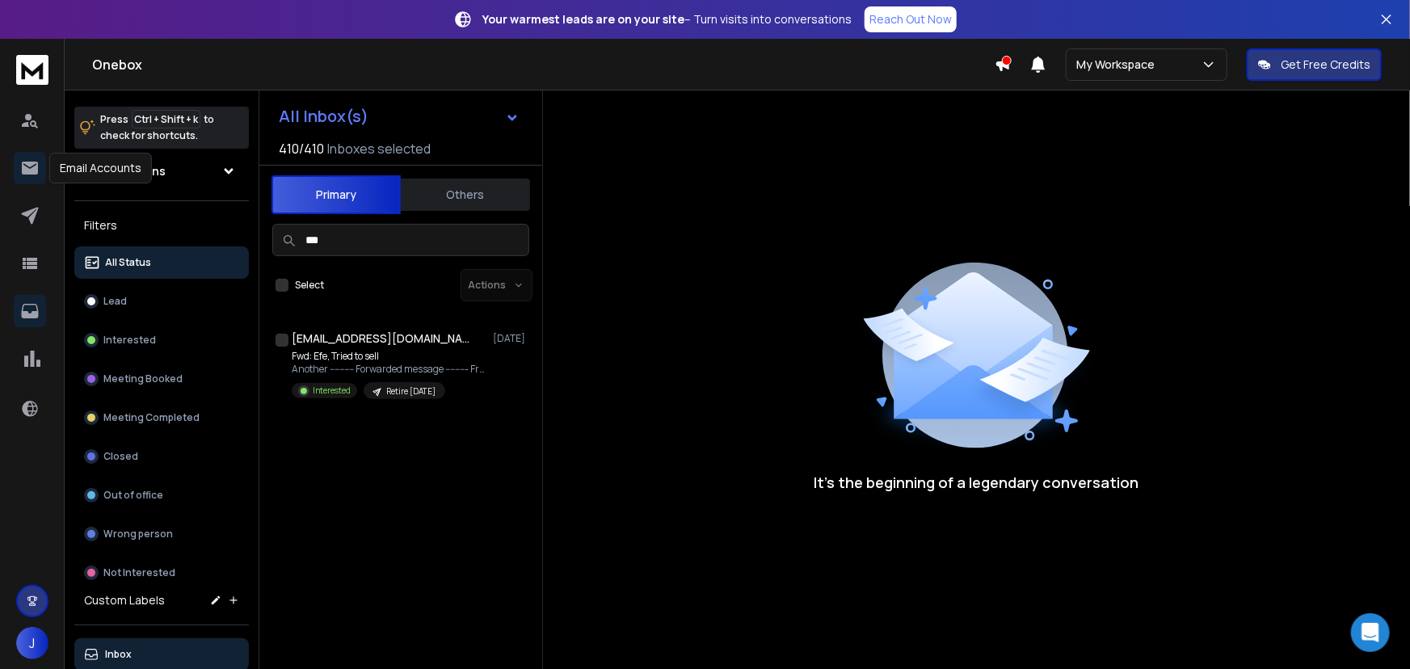
click at [36, 169] on icon at bounding box center [30, 168] width 16 height 13
click at [27, 210] on icon at bounding box center [29, 215] width 19 height 19
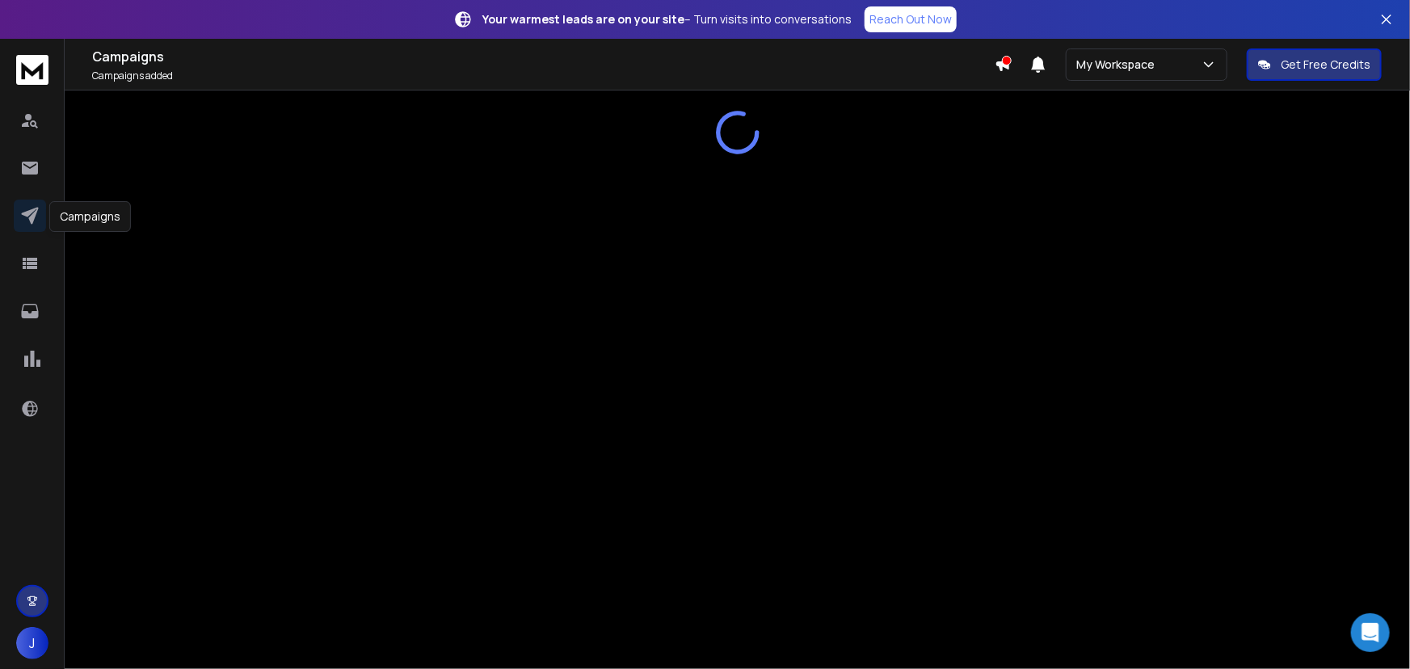
click at [30, 215] on icon at bounding box center [29, 215] width 19 height 19
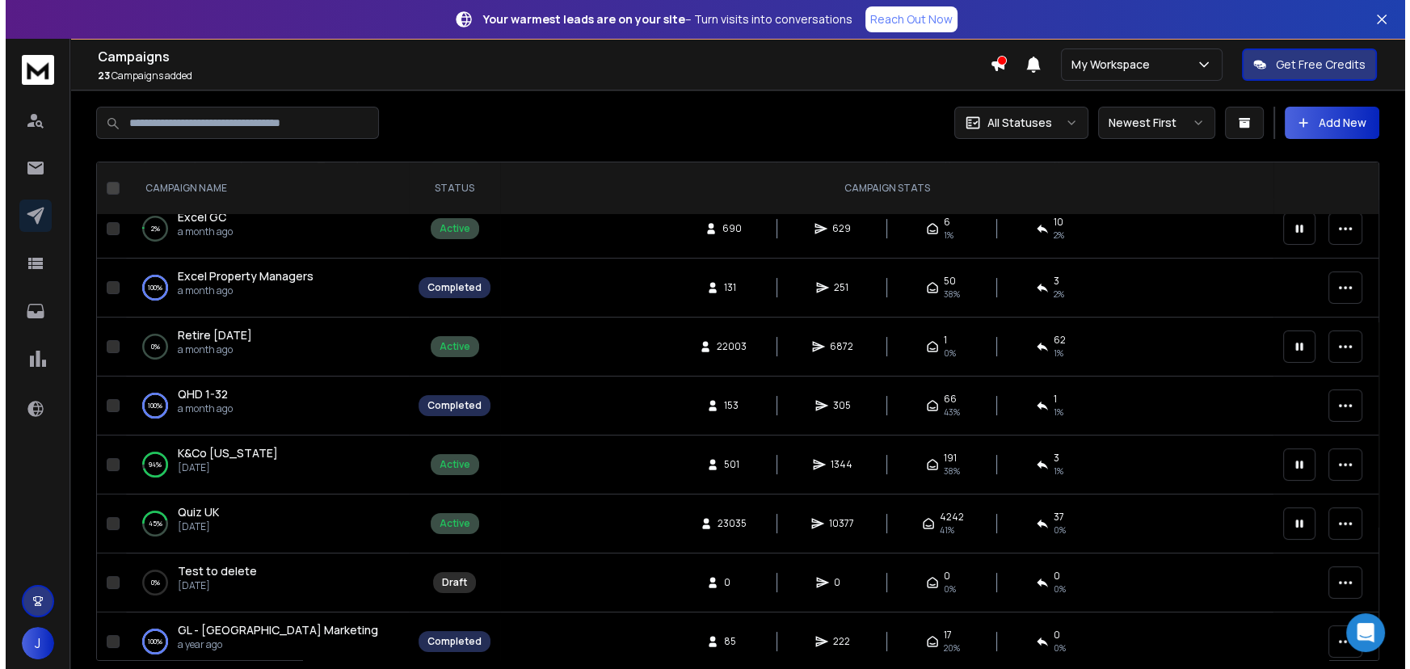
scroll to position [269, 0]
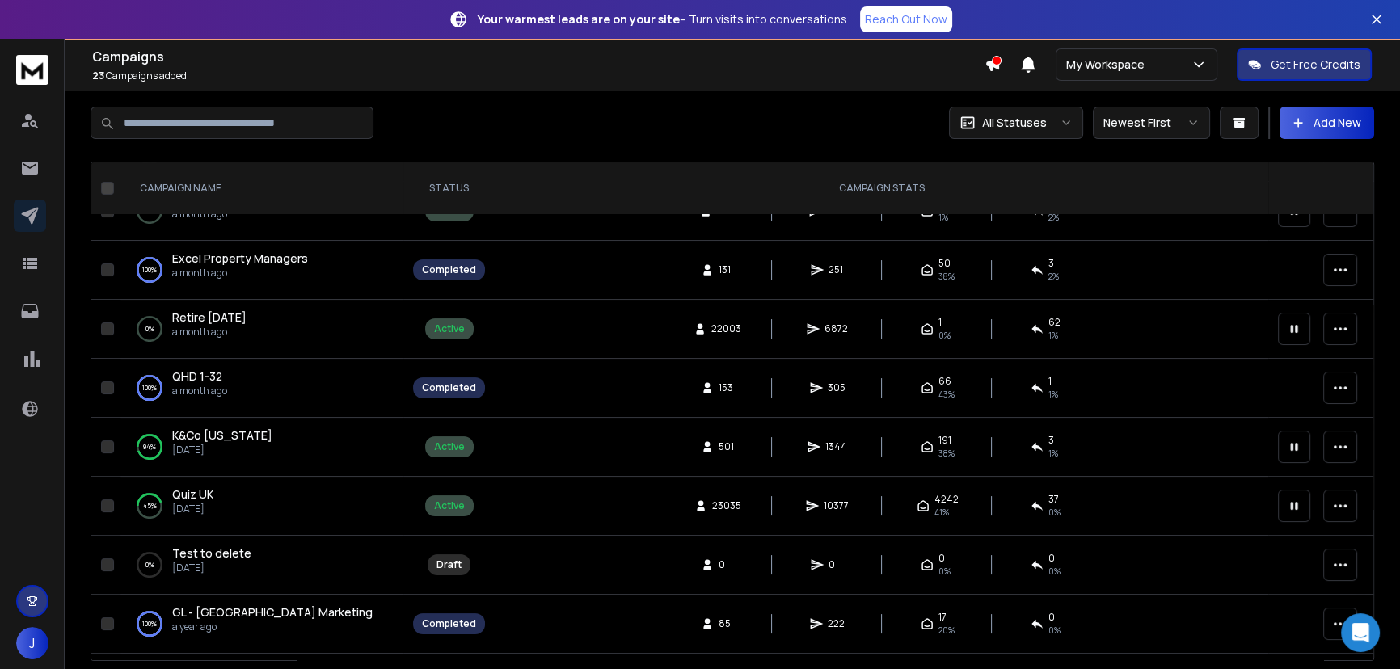
click at [259, 316] on div "0 % Retire [DATE] a month ago" at bounding box center [262, 329] width 251 height 39
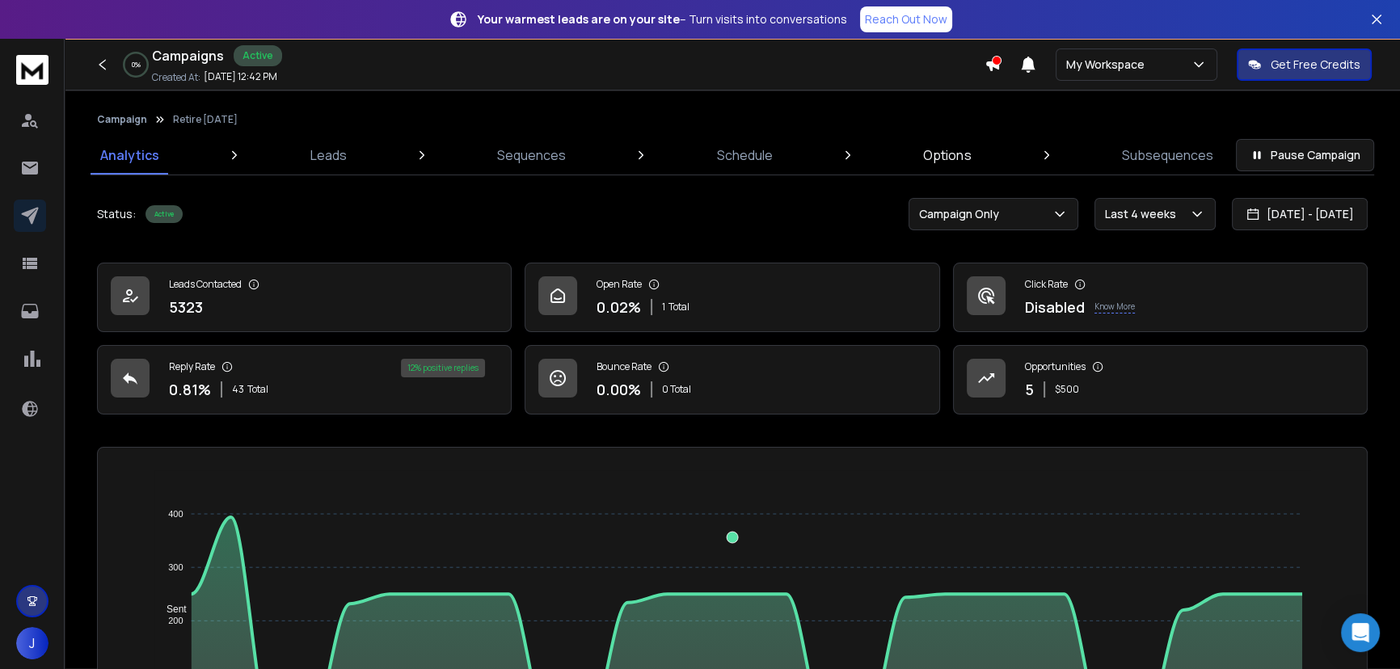
click at [954, 156] on p "Options" at bounding box center [947, 154] width 48 height 19
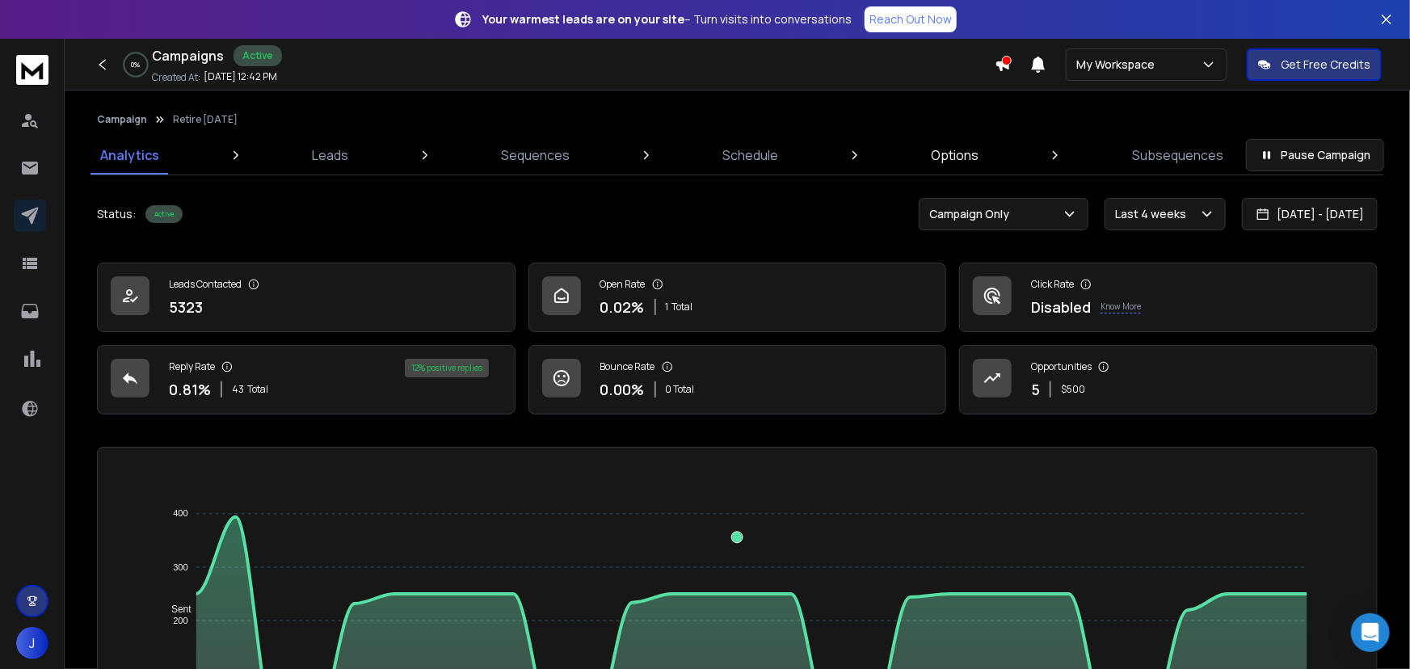
select select "*"
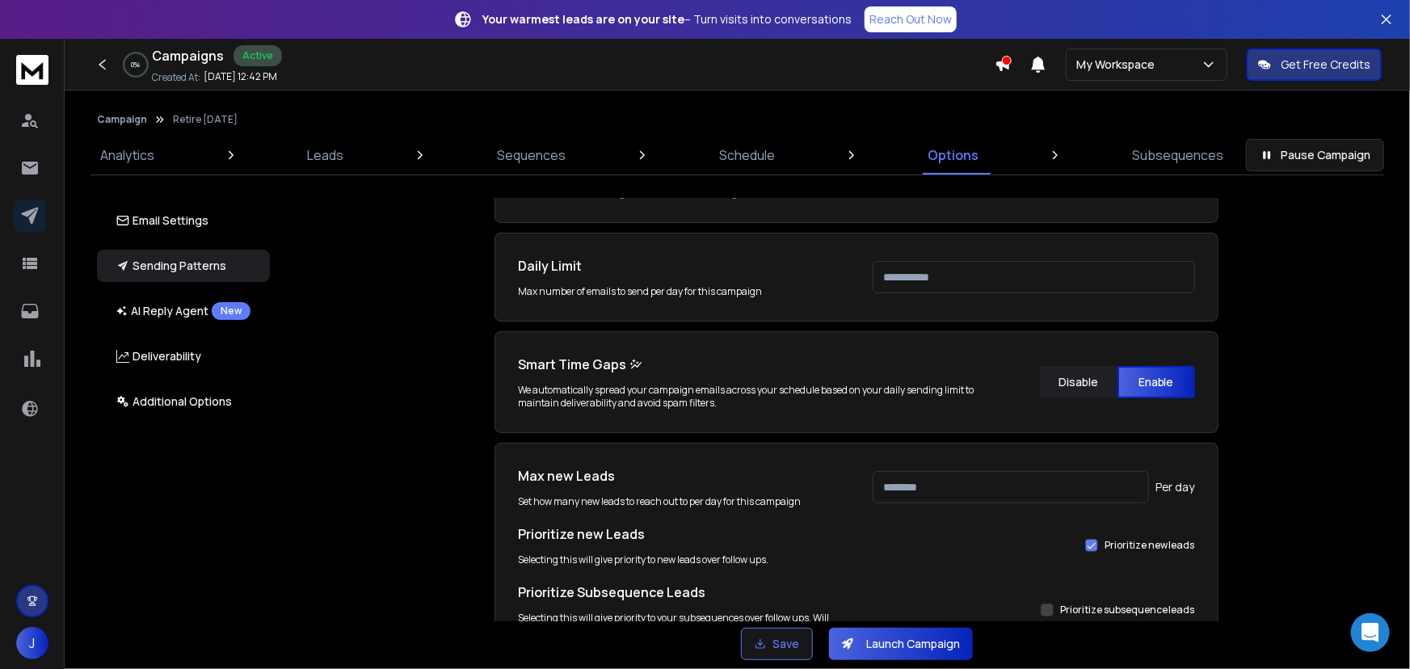
scroll to position [759, 0]
drag, startPoint x: 957, startPoint y: 270, endPoint x: 821, endPoint y: 255, distance: 136.6
click at [821, 256] on div "Daily Limit Max number of emails to send per day for this campaign ***" at bounding box center [856, 274] width 677 height 42
type input "***"
drag, startPoint x: 925, startPoint y: 487, endPoint x: 858, endPoint y: 415, distance: 98.4
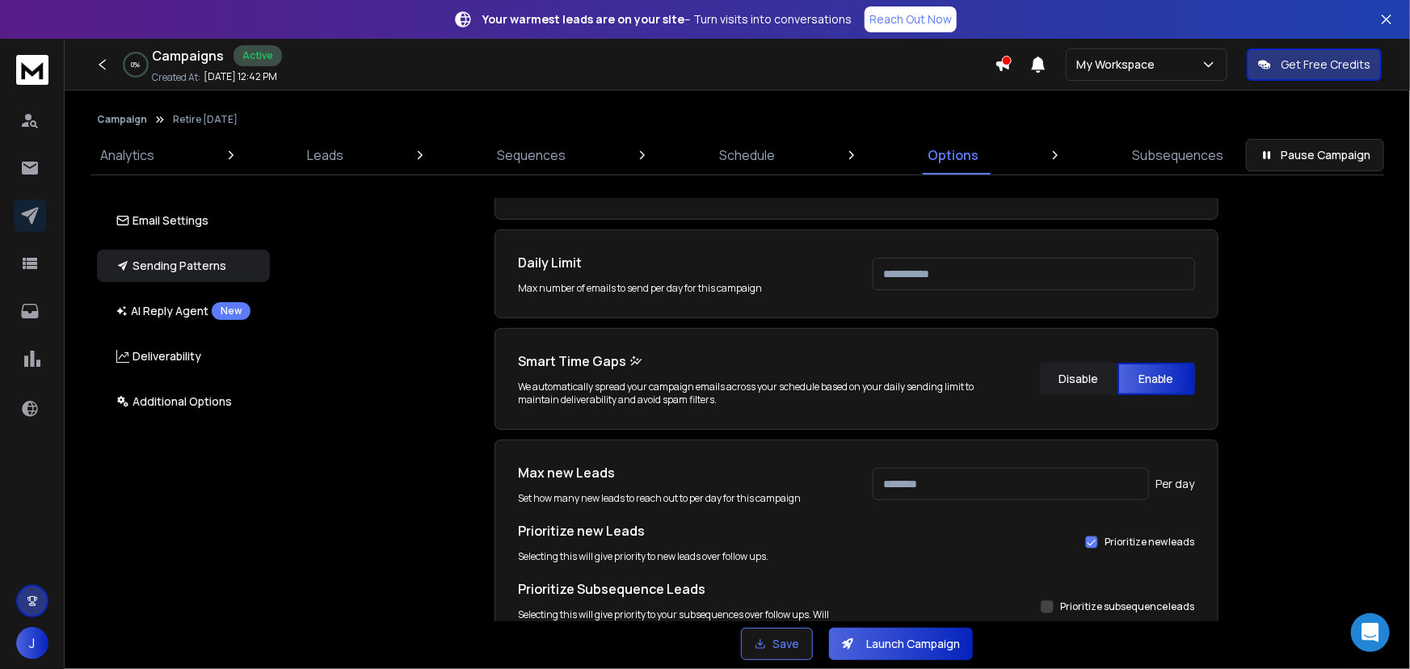
click at [824, 482] on div "Max new Leads Set how many new leads to reach out to per day for this campaign …" at bounding box center [856, 484] width 677 height 42
type input "***"
click at [768, 504] on button "Save" at bounding box center [777, 644] width 72 height 32
